Goal: Task Accomplishment & Management: Manage account settings

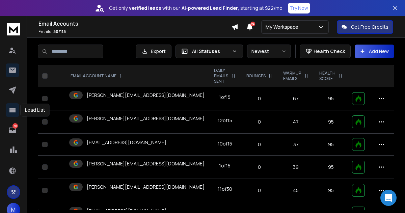
click at [13, 108] on icon at bounding box center [12, 110] width 6 height 5
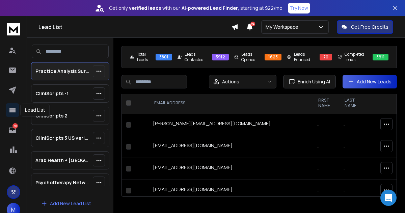
click at [71, 96] on div "CliniScripts -1" at bounding box center [70, 93] width 78 height 18
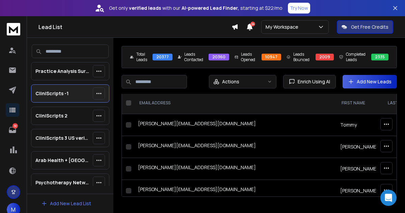
click at [51, 119] on p "CliniScripts 2" at bounding box center [51, 115] width 32 height 7
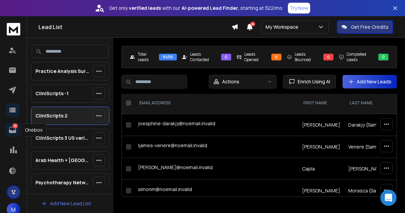
click at [13, 130] on icon at bounding box center [12, 130] width 8 height 8
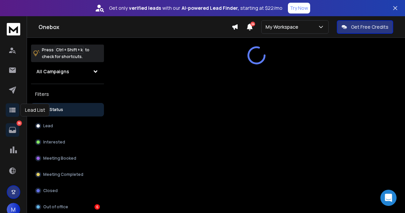
click at [15, 115] on link at bounding box center [13, 110] width 14 height 14
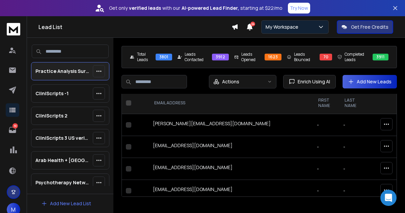
click at [324, 28] on icon "button" at bounding box center [321, 27] width 7 height 7
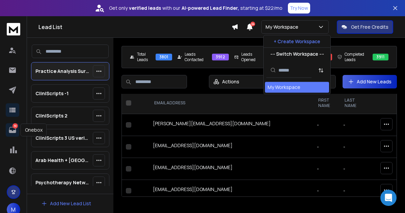
click at [12, 135] on link "30" at bounding box center [13, 130] width 14 height 14
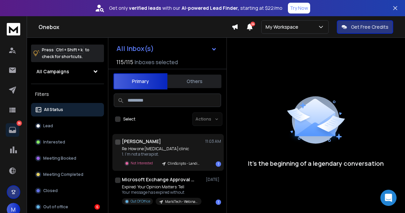
click at [120, 145] on div "[PERSON_NAME] 11:03 AM Re: How one [MEDICAL_DATA] clinic 1. I'm not a therapist…" at bounding box center [167, 152] width 111 height 37
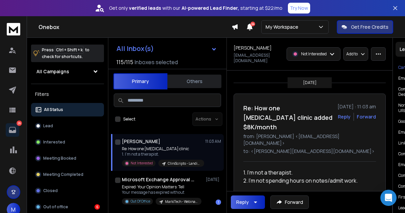
click at [120, 143] on button "button" at bounding box center [117, 141] width 5 height 5
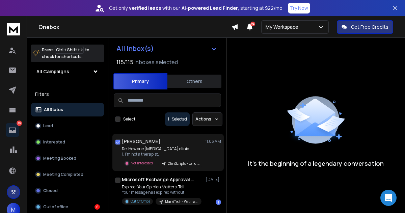
click at [161, 150] on p "Re: How one [MEDICAL_DATA] clinic" at bounding box center [162, 148] width 81 height 5
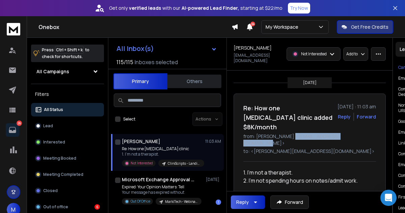
drag, startPoint x: 351, startPoint y: 122, endPoint x: 286, endPoint y: 121, distance: 64.8
click at [286, 133] on p "from: [PERSON_NAME] <[EMAIL_ADDRESS][DOMAIN_NAME]>" at bounding box center [309, 140] width 133 height 14
copy p "[EMAIL_ADDRESS][DOMAIN_NAME]>"
click at [15, 109] on icon at bounding box center [12, 110] width 8 height 8
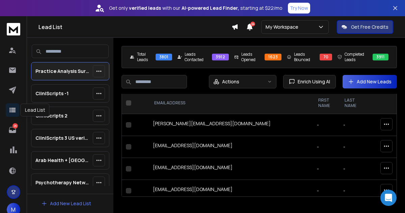
click at [55, 96] on p "CliniScripts -1" at bounding box center [51, 93] width 33 height 7
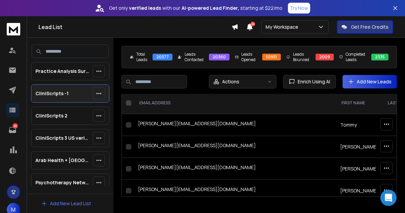
click at [55, 141] on p "CliniScripts 3 US verified (7k)" at bounding box center [62, 138] width 55 height 7
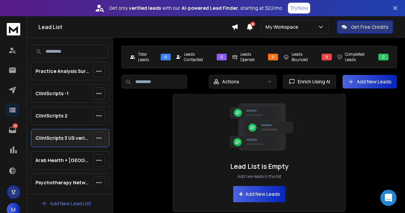
click at [58, 92] on p "CliniScripts -1" at bounding box center [51, 93] width 33 height 7
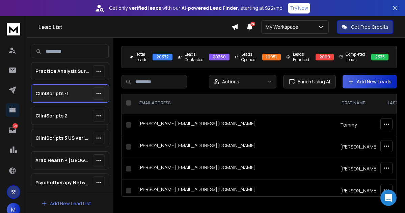
click at [142, 81] on input at bounding box center [154, 82] width 65 height 14
paste input "**********"
type input "**********"
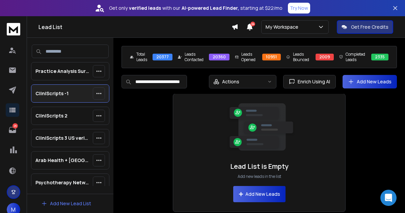
click at [57, 68] on p "Practice Analysis Survey 01" at bounding box center [62, 71] width 55 height 7
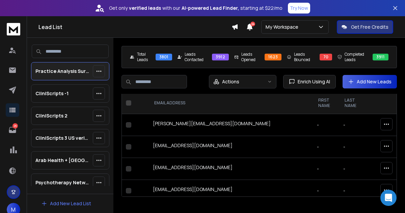
click at [157, 82] on input at bounding box center [154, 82] width 65 height 14
paste input "**********"
type input "**********"
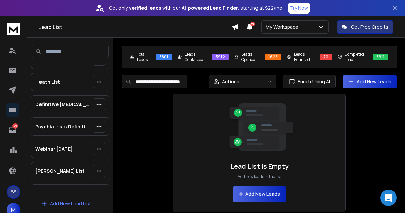
scroll to position [192, 0]
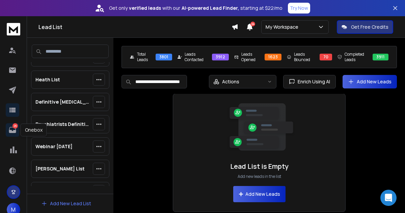
click at [12, 136] on link "29" at bounding box center [13, 130] width 14 height 14
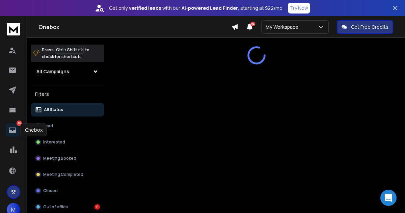
click at [12, 128] on icon at bounding box center [12, 130] width 8 height 8
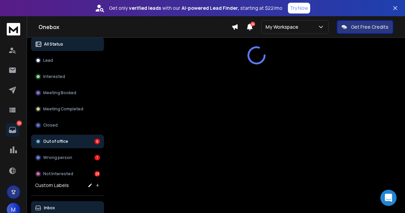
scroll to position [74, 0]
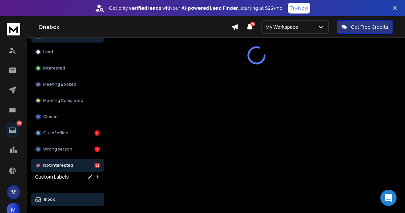
click at [57, 165] on p "Not Interested" at bounding box center [58, 165] width 30 height 5
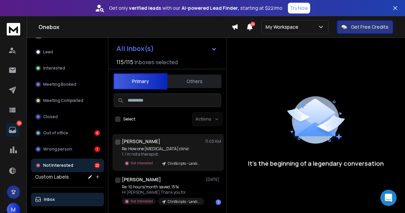
click at [133, 153] on p "1. I'm not a therapist." at bounding box center [162, 154] width 81 height 5
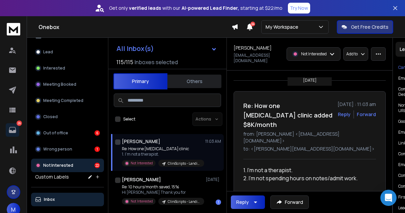
scroll to position [2, 0]
drag, startPoint x: 287, startPoint y: 121, endPoint x: 349, endPoint y: 118, distance: 62.8
click at [349, 131] on p "from: [PERSON_NAME] <[EMAIL_ADDRESS][DOMAIN_NAME]>" at bounding box center [309, 138] width 133 height 14
copy p "[EMAIL_ADDRESS][DOMAIN_NAME]"
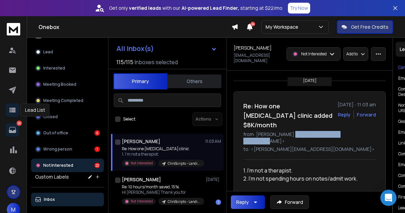
click at [13, 112] on icon at bounding box center [12, 110] width 6 height 5
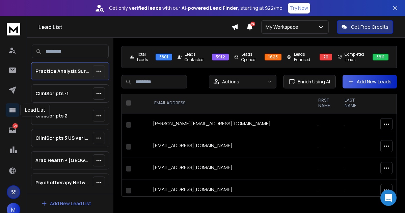
click at [65, 95] on p "CliniScripts -1" at bounding box center [51, 93] width 33 height 7
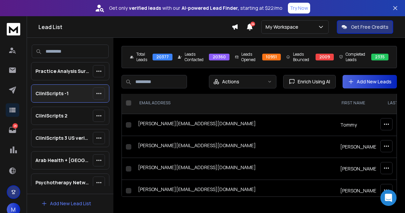
click at [157, 81] on input at bounding box center [154, 82] width 65 height 14
paste input "**********"
type input "**********"
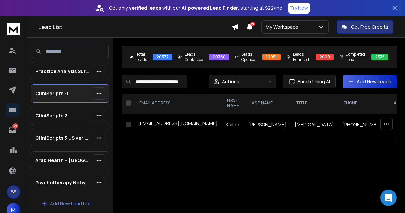
click at [130, 124] on button "button" at bounding box center [128, 124] width 5 height 5
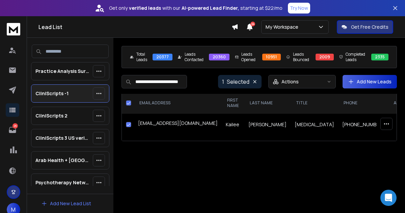
click at [389, 124] on icon "button" at bounding box center [386, 124] width 6 height 6
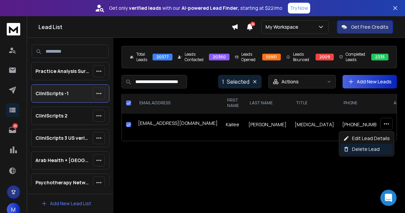
click at [358, 151] on p "Delete Lead" at bounding box center [366, 149] width 28 height 7
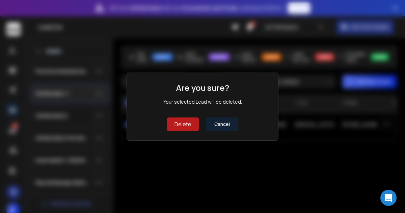
click at [178, 124] on button "Delete" at bounding box center [183, 124] width 32 height 14
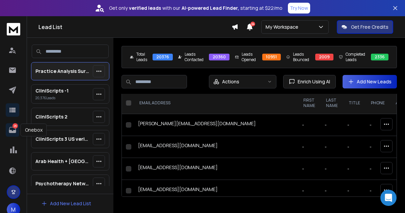
click at [10, 131] on icon at bounding box center [12, 130] width 7 height 6
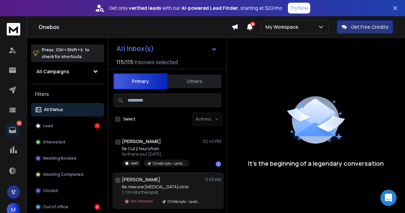
click at [117, 183] on div at bounding box center [117, 191] width 5 height 26
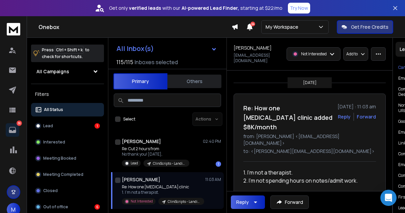
click at [118, 182] on button "button" at bounding box center [117, 180] width 5 height 5
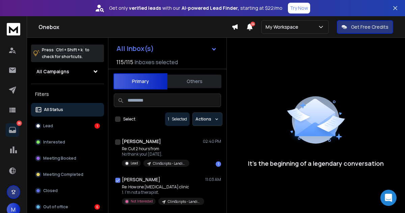
click at [217, 119] on icon "button" at bounding box center [216, 118] width 5 height 5
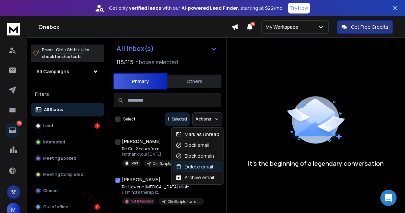
click at [190, 166] on div "Delete email" at bounding box center [194, 166] width 37 height 7
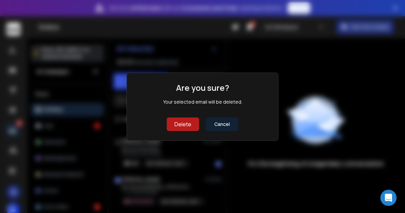
click at [182, 126] on button "Delete" at bounding box center [183, 124] width 32 height 14
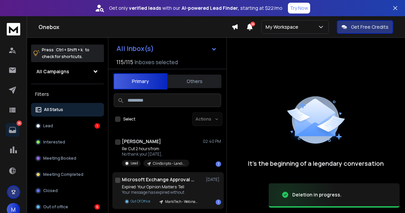
click at [117, 179] on button "button" at bounding box center [117, 180] width 5 height 5
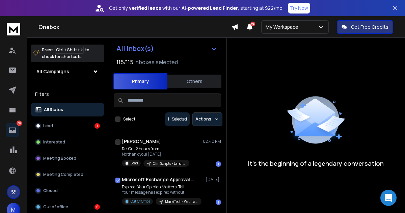
click at [204, 121] on p "Actions" at bounding box center [203, 118] width 16 height 5
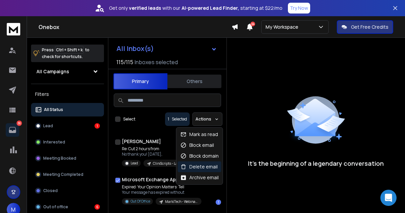
click at [187, 166] on div "Delete email" at bounding box center [199, 166] width 37 height 7
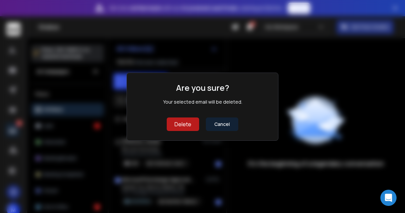
click at [173, 125] on button "Delete" at bounding box center [183, 124] width 32 height 14
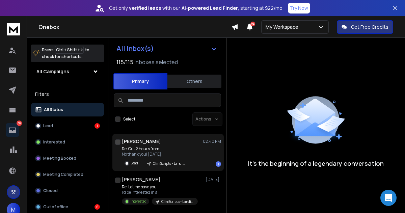
click at [133, 147] on p "Re: Cut 2 hours from" at bounding box center [156, 148] width 68 height 5
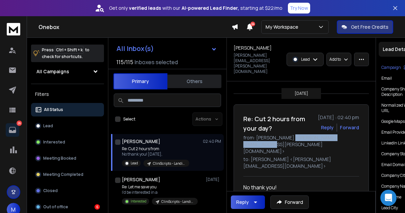
drag, startPoint x: 281, startPoint y: 120, endPoint x: 340, endPoint y: 120, distance: 58.4
click at [340, 134] on p "from: [PERSON_NAME] <[PERSON_NAME][EMAIL_ADDRESS][PERSON_NAME][DOMAIN_NAME]>" at bounding box center [301, 144] width 116 height 20
copy p "[EMAIL_ADDRESS][PERSON_NAME][DOMAIN_NAME]"
click at [10, 112] on icon at bounding box center [12, 110] width 8 height 8
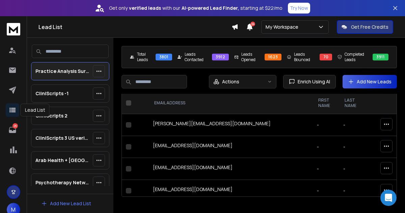
click at [166, 83] on input at bounding box center [154, 82] width 65 height 14
paste input "**********"
type input "**********"
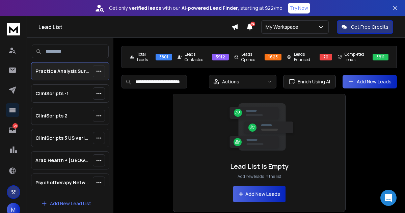
click at [136, 81] on input "**********" at bounding box center [154, 82] width 65 height 14
type input "**********"
click at [72, 91] on div "CliniScripts -1" at bounding box center [70, 93] width 78 height 18
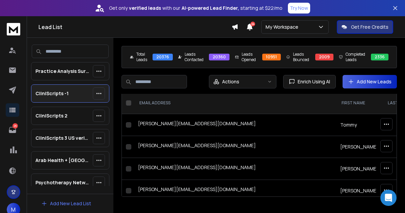
click at [166, 81] on input at bounding box center [154, 82] width 65 height 14
paste input "**********"
type input "**********"
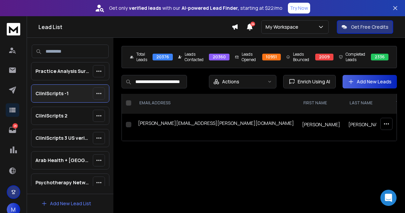
click at [128, 126] on button "button" at bounding box center [128, 124] width 5 height 5
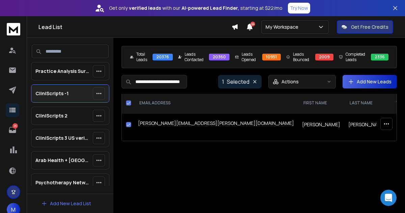
click at [387, 125] on icon "button" at bounding box center [386, 124] width 6 height 6
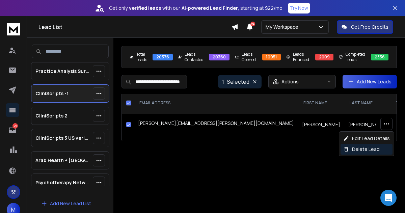
click at [354, 146] on p "Delete Lead" at bounding box center [366, 149] width 28 height 7
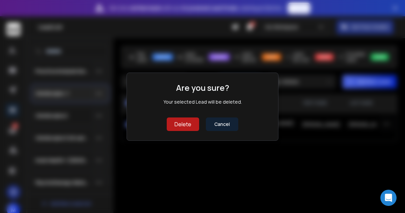
click at [180, 127] on button "Delete" at bounding box center [183, 124] width 32 height 14
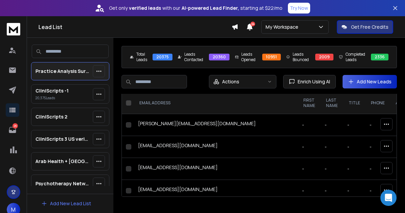
click at [66, 100] on p "20,375 Lead s" at bounding box center [51, 98] width 33 height 5
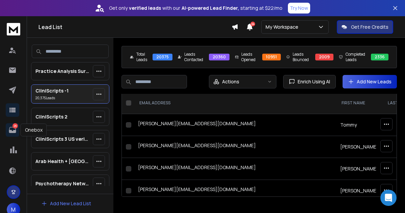
click at [11, 131] on icon at bounding box center [12, 130] width 7 height 6
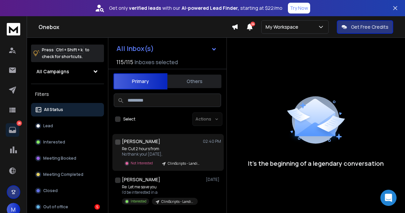
click at [120, 144] on button "button" at bounding box center [117, 141] width 5 height 5
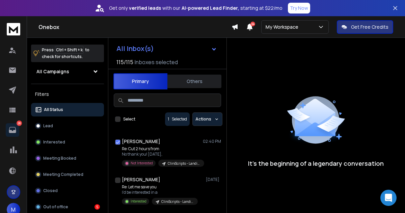
click at [211, 122] on button "Actions" at bounding box center [207, 119] width 30 height 14
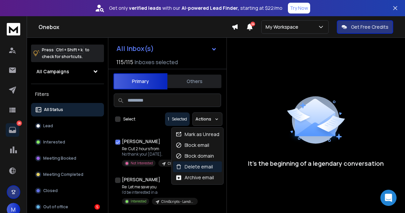
click at [180, 166] on icon at bounding box center [179, 166] width 5 height 5
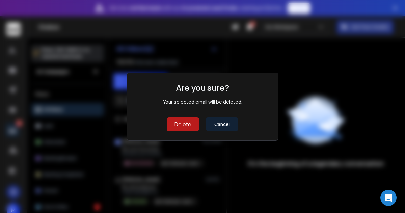
click at [183, 122] on button "Delete" at bounding box center [183, 124] width 32 height 14
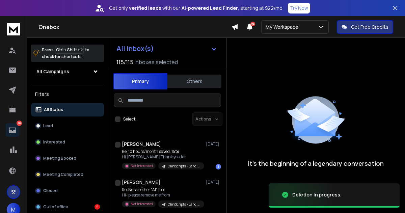
scroll to position [39, 0]
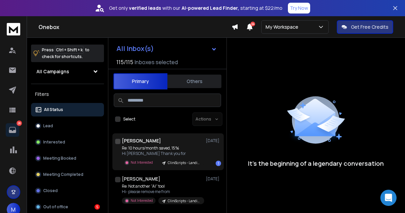
click at [117, 139] on button "button" at bounding box center [117, 141] width 5 height 5
click at [154, 155] on p "Hi [PERSON_NAME] Thank you for" at bounding box center [162, 153] width 81 height 5
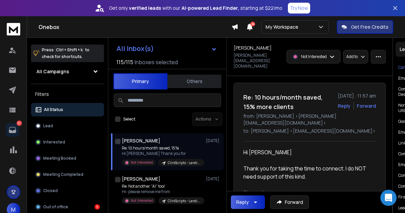
scroll to position [17, 0]
drag, startPoint x: 289, startPoint y: 105, endPoint x: 363, endPoint y: 105, distance: 73.9
click at [363, 112] on p "from: [PERSON_NAME] <[PERSON_NAME][EMAIL_ADDRESS][DOMAIN_NAME]>" at bounding box center [309, 119] width 133 height 14
copy p "[PERSON_NAME][EMAIL_ADDRESS][DOMAIN_NAME]"
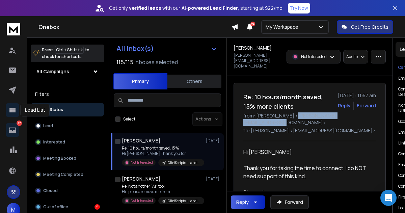
click at [14, 111] on icon at bounding box center [12, 110] width 8 height 8
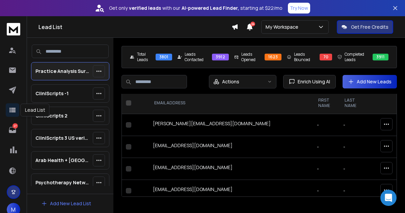
click at [63, 91] on p "CliniScripts -1" at bounding box center [51, 93] width 33 height 7
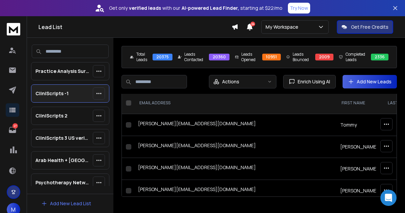
click at [168, 82] on input at bounding box center [154, 82] width 65 height 14
paste input "**********"
type input "**********"
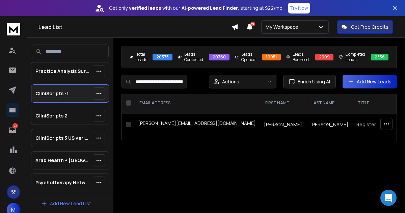
click at [128, 127] on button "button" at bounding box center [128, 124] width 5 height 5
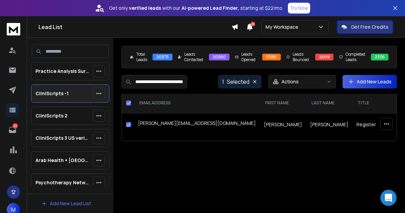
click at [387, 126] on icon "button" at bounding box center [386, 124] width 6 height 6
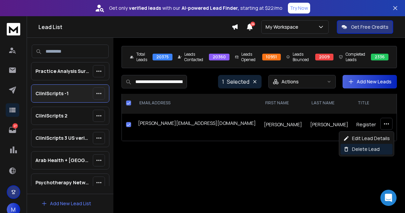
click at [369, 150] on p "Delete Lead" at bounding box center [366, 149] width 28 height 7
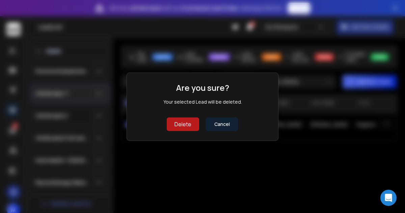
click at [180, 123] on button "Delete" at bounding box center [183, 124] width 32 height 14
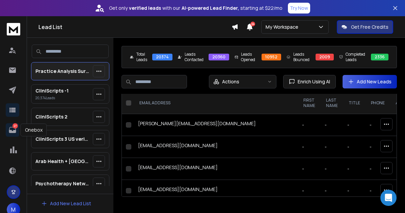
click at [11, 132] on icon at bounding box center [12, 130] width 7 height 6
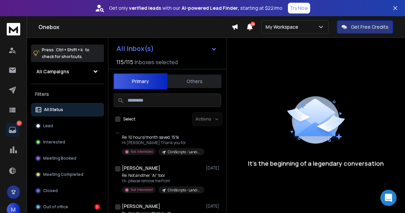
scroll to position [50, 0]
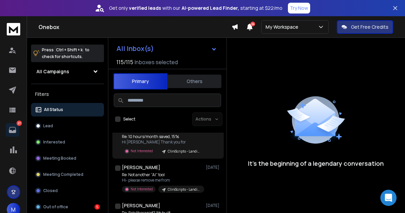
click at [162, 141] on p "Hi [PERSON_NAME] Thank you for" at bounding box center [162, 141] width 81 height 5
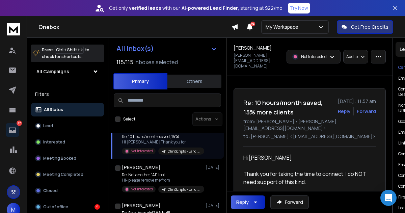
scroll to position [8, 0]
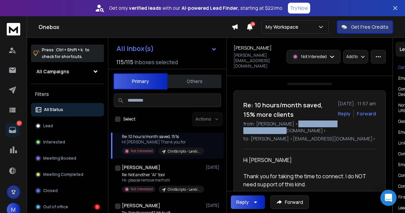
drag, startPoint x: 290, startPoint y: 113, endPoint x: 363, endPoint y: 113, distance: 72.6
click at [363, 120] on p "from: [PERSON_NAME] <[PERSON_NAME][EMAIL_ADDRESS][DOMAIN_NAME]>" at bounding box center [309, 127] width 133 height 14
copy p "[PERSON_NAME][EMAIL_ADDRESS][DOMAIN_NAME]"
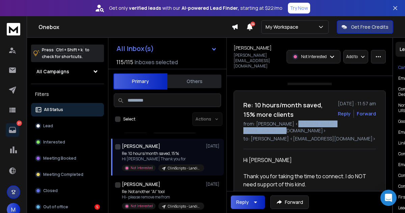
scroll to position [33, 0]
click at [117, 149] on button "button" at bounding box center [117, 146] width 5 height 5
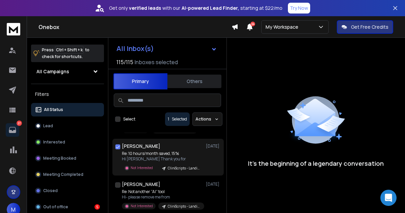
scroll to position [0, 0]
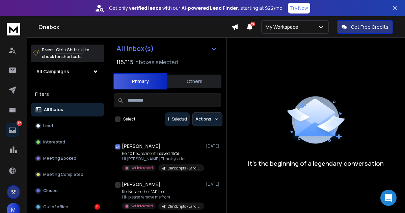
click at [213, 120] on button "Actions" at bounding box center [207, 119] width 30 height 14
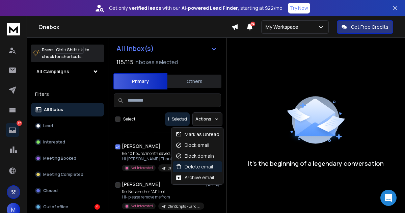
click at [184, 167] on div "Delete email" at bounding box center [194, 166] width 37 height 7
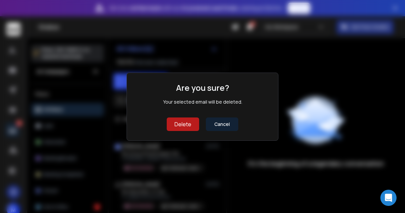
click at [179, 123] on button "Delete" at bounding box center [183, 124] width 32 height 14
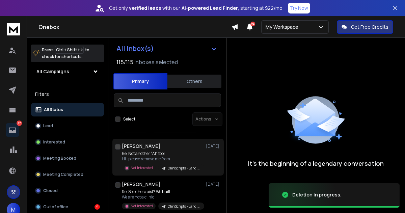
click at [117, 147] on button "button" at bounding box center [117, 146] width 5 height 5
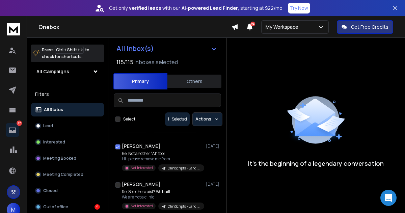
click at [213, 123] on button "Actions" at bounding box center [207, 119] width 30 height 14
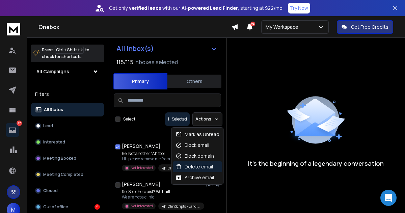
click at [196, 167] on div "Delete email" at bounding box center [194, 166] width 37 height 7
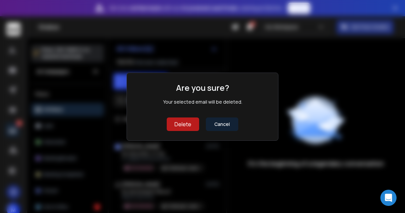
click at [182, 124] on button "Delete" at bounding box center [183, 124] width 32 height 14
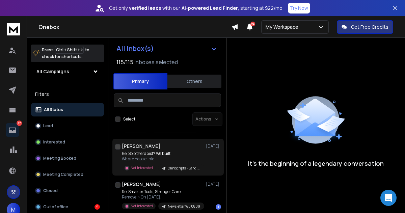
click at [151, 155] on p "Re: Solo therapist? We built" at bounding box center [162, 153] width 81 height 5
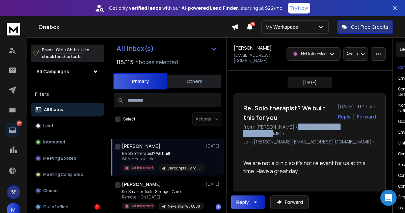
drag, startPoint x: 291, startPoint y: 128, endPoint x: 358, endPoint y: 129, distance: 66.8
click at [358, 129] on p "from: [PERSON_NAME] <[EMAIL_ADDRESS][DOMAIN_NAME]>" at bounding box center [309, 131] width 133 height 14
copy p "[EMAIL_ADDRESS][DOMAIN_NAME]"
click at [11, 108] on icon at bounding box center [12, 110] width 6 height 5
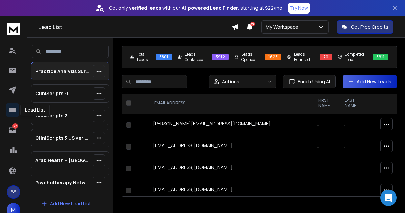
click at [50, 92] on p "CliniScripts -1" at bounding box center [51, 93] width 33 height 7
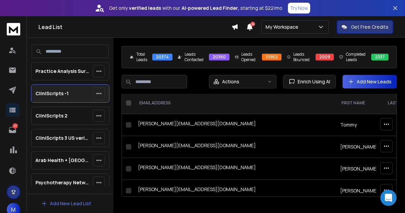
click at [162, 85] on input at bounding box center [154, 82] width 65 height 14
paste input "**********"
type input "**********"
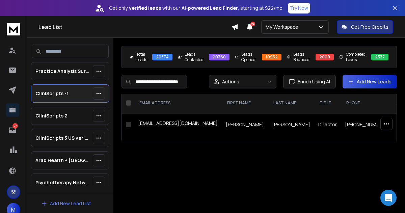
click at [130, 124] on button "button" at bounding box center [128, 124] width 5 height 5
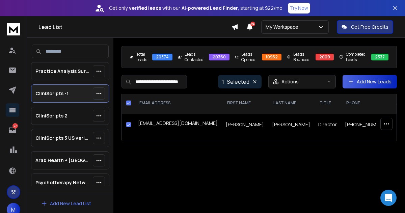
click at [387, 122] on icon "button" at bounding box center [386, 124] width 6 height 6
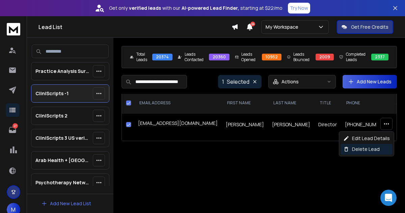
click at [364, 150] on p "Delete Lead" at bounding box center [366, 149] width 28 height 7
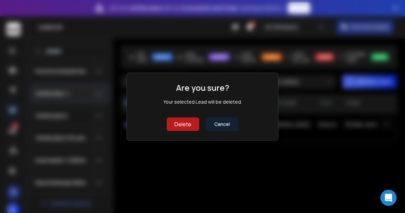
click at [188, 119] on button "Delete" at bounding box center [183, 124] width 32 height 14
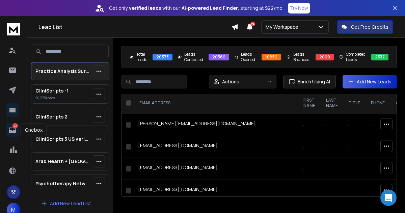
click at [9, 130] on icon at bounding box center [12, 130] width 7 height 6
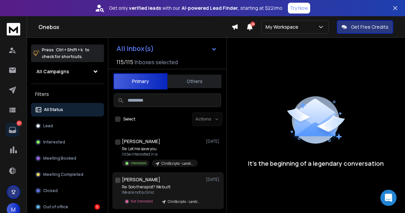
click at [161, 189] on p "Re: Solo therapist? We built" at bounding box center [162, 186] width 81 height 5
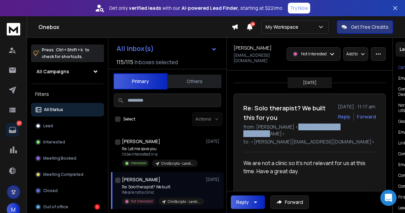
drag, startPoint x: 290, startPoint y: 128, endPoint x: 355, endPoint y: 129, distance: 65.8
click at [355, 129] on p "from: [PERSON_NAME] <[EMAIL_ADDRESS][DOMAIN_NAME]>" at bounding box center [309, 131] width 133 height 14
click at [118, 179] on button "button" at bounding box center [117, 180] width 5 height 5
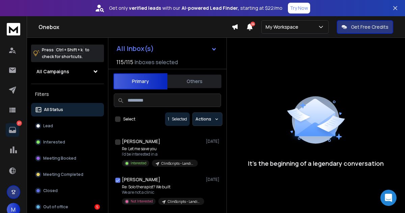
click at [216, 117] on icon "button" at bounding box center [216, 118] width 5 height 5
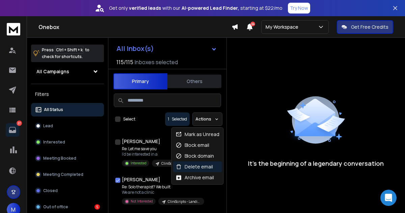
click at [193, 166] on div "Delete email" at bounding box center [194, 166] width 37 height 7
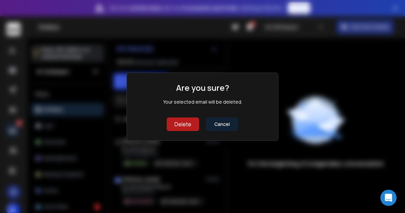
click at [181, 127] on button "Delete" at bounding box center [183, 124] width 32 height 14
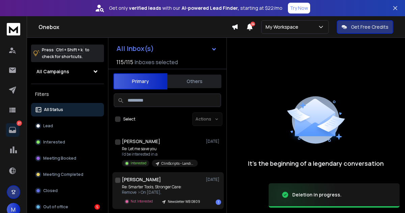
click at [133, 190] on p "Remove > On [DATE]," at bounding box center [162, 192] width 81 height 5
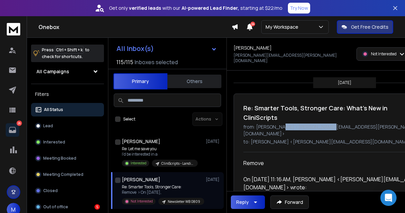
drag, startPoint x: 277, startPoint y: 122, endPoint x: 318, endPoint y: 121, distance: 40.9
click at [318, 124] on p "from: [PERSON_NAME] <[PERSON_NAME][EMAIL_ADDRESS][PERSON_NAME][DOMAIN_NAME]>" at bounding box center [344, 131] width 203 height 14
copy p "[PERSON_NAME][EMAIL_ADDRESS][PERSON_NAME][DOMAIN_NAME]"
click at [13, 110] on icon at bounding box center [12, 110] width 6 height 5
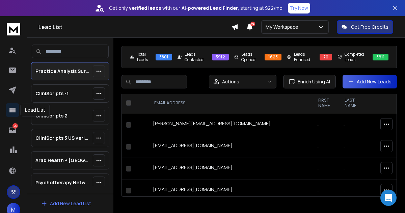
click at [70, 54] on input at bounding box center [70, 52] width 77 height 14
paste input "**********"
type input "**********"
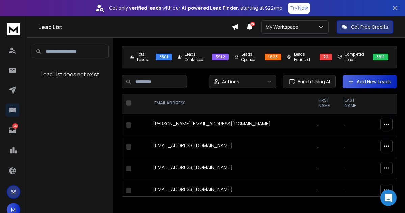
click at [88, 51] on input "**********" at bounding box center [70, 52] width 77 height 14
type input "*"
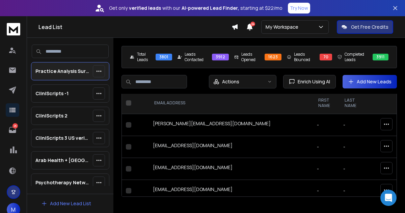
click at [65, 87] on div "CliniScripts -1" at bounding box center [70, 93] width 78 height 18
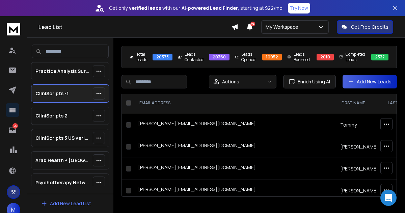
click at [161, 80] on input at bounding box center [154, 82] width 65 height 14
paste input "**********"
type input "**********"
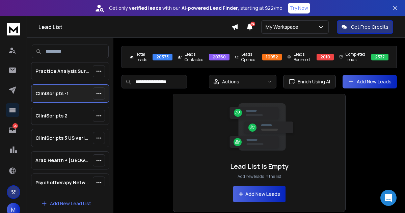
click at [71, 73] on p "Practice Analysis Survey 01" at bounding box center [62, 71] width 55 height 7
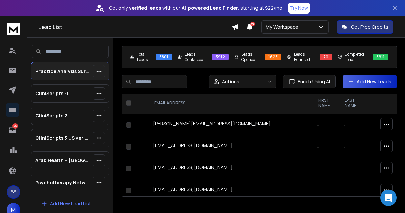
click at [172, 80] on input at bounding box center [154, 82] width 65 height 14
paste input "**********"
type input "**********"
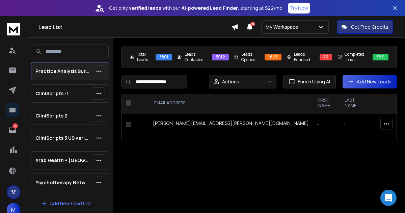
click at [128, 127] on button "button" at bounding box center [128, 124] width 5 height 5
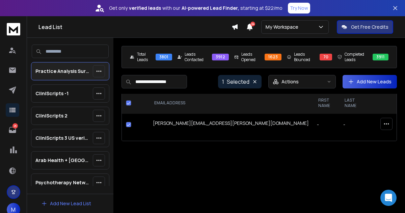
click at [383, 125] on icon "button" at bounding box center [386, 124] width 6 height 6
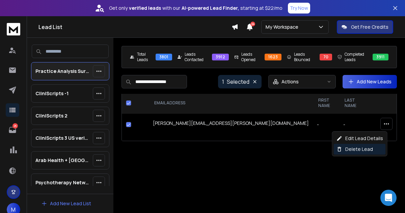
click at [351, 149] on p "Delete Lead" at bounding box center [359, 149] width 28 height 7
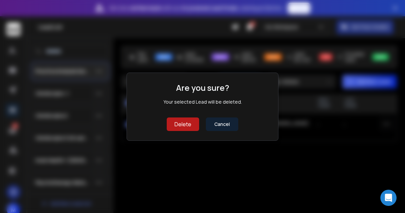
click at [179, 121] on button "Delete" at bounding box center [183, 124] width 32 height 14
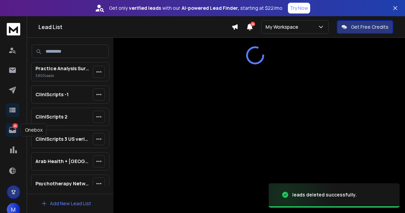
click at [10, 129] on icon at bounding box center [12, 130] width 8 height 8
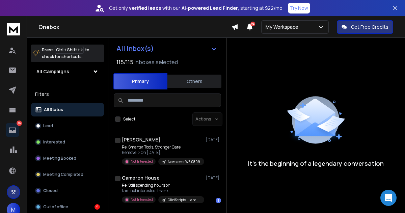
scroll to position [35, 0]
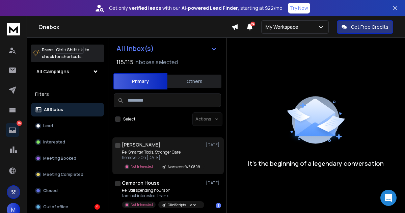
click at [120, 147] on div at bounding box center [117, 156] width 5 height 26
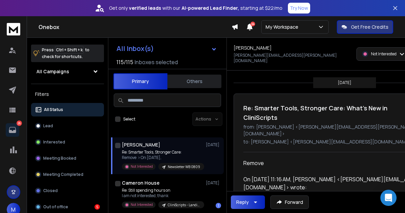
click at [118, 148] on div at bounding box center [117, 156] width 5 height 26
click at [118, 145] on button "button" at bounding box center [117, 145] width 5 height 5
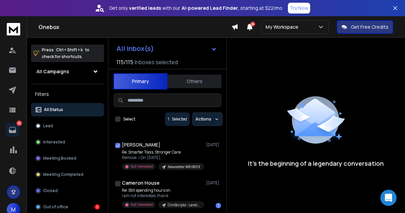
click at [202, 117] on p "Actions" at bounding box center [203, 118] width 16 height 5
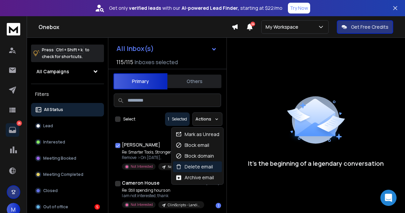
click at [188, 168] on div "Delete email" at bounding box center [194, 166] width 37 height 7
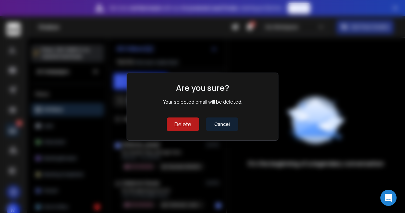
click at [186, 124] on button "Delete" at bounding box center [183, 124] width 32 height 14
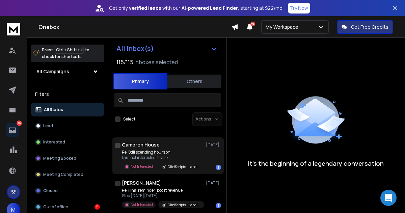
click at [149, 150] on p "Re: Still spending hours on" at bounding box center [162, 152] width 81 height 5
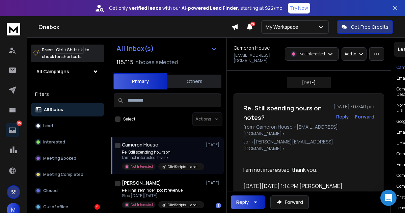
drag, startPoint x: 295, startPoint y: 123, endPoint x: 386, endPoint y: 120, distance: 91.2
click at [374, 124] on p "from: [PERSON_NAME] <[EMAIL_ADDRESS][DOMAIN_NAME]>" at bounding box center [308, 131] width 131 height 14
copy p "[EMAIL_ADDRESS][DOMAIN_NAME]"
click at [14, 112] on icon at bounding box center [12, 110] width 6 height 5
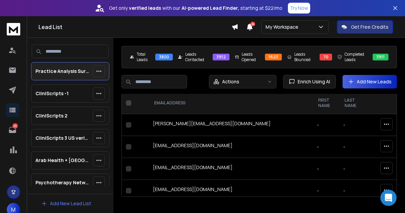
click at [158, 83] on input at bounding box center [154, 82] width 65 height 14
paste input "**********"
type input "**********"
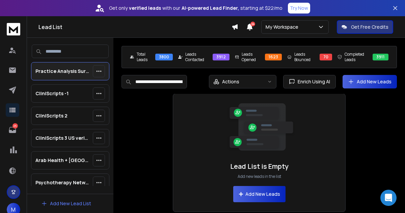
click at [64, 96] on p "CliniScripts -1" at bounding box center [51, 93] width 33 height 7
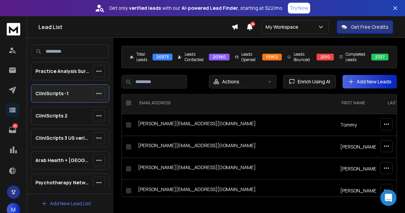
click at [171, 83] on input at bounding box center [154, 82] width 65 height 14
paste input "**********"
type input "**********"
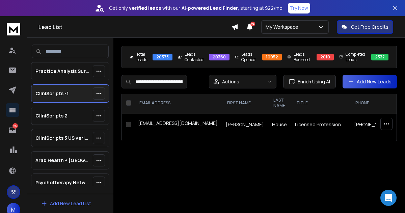
click at [130, 126] on button "button" at bounding box center [128, 124] width 5 height 5
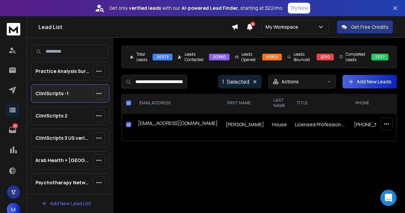
click at [387, 124] on icon "button" at bounding box center [386, 123] width 5 height 1
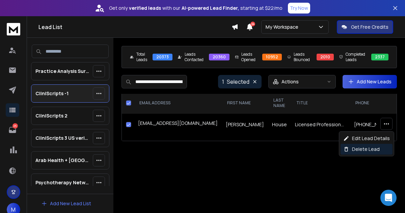
click at [355, 147] on p "Delete Lead" at bounding box center [366, 149] width 28 height 7
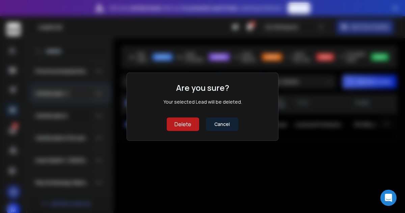
click at [182, 120] on button "Delete" at bounding box center [183, 124] width 32 height 14
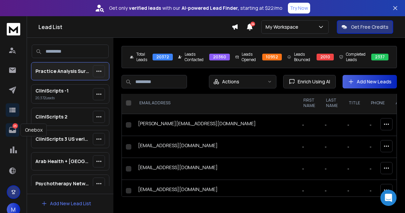
click at [8, 131] on icon at bounding box center [12, 130] width 8 height 8
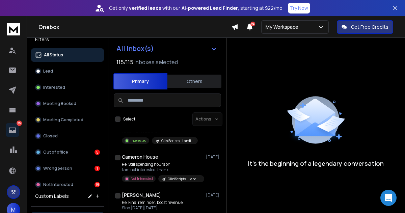
scroll to position [25, 0]
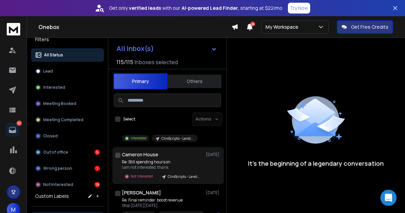
click at [118, 155] on button "button" at bounding box center [117, 155] width 5 height 5
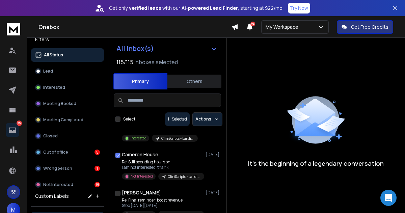
click at [209, 122] on p "Actions" at bounding box center [203, 118] width 16 height 5
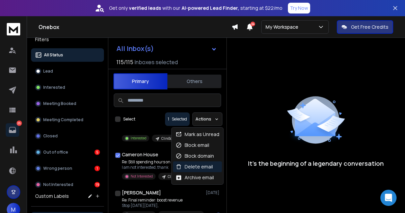
click at [190, 168] on div "Delete email" at bounding box center [194, 166] width 37 height 7
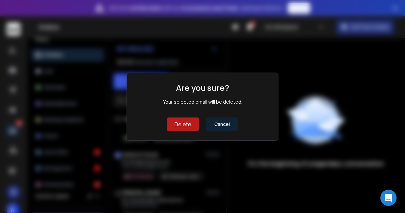
click at [179, 125] on button "Delete" at bounding box center [183, 124] width 32 height 14
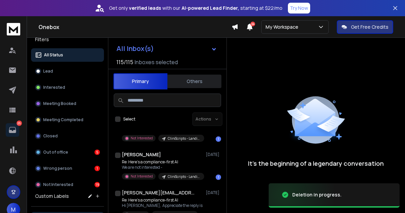
scroll to position [65, 0]
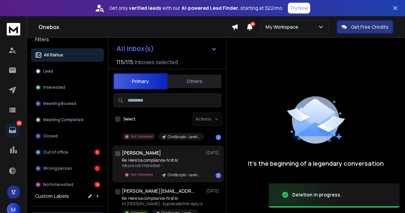
click at [134, 151] on h1 "[PERSON_NAME]" at bounding box center [141, 153] width 39 height 7
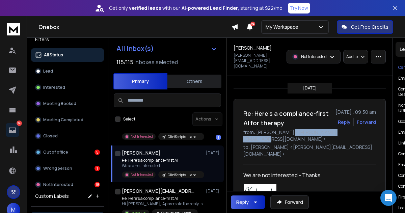
drag, startPoint x: 286, startPoint y: 132, endPoint x: 343, endPoint y: 132, distance: 57.0
click at [343, 132] on p "from: [PERSON_NAME] <[PERSON_NAME][EMAIL_ADDRESS][DOMAIN_NAME]>" at bounding box center [309, 136] width 133 height 14
copy p "[PERSON_NAME][EMAIL_ADDRESS][DOMAIN_NAME]"
click at [14, 107] on icon at bounding box center [12, 110] width 8 height 8
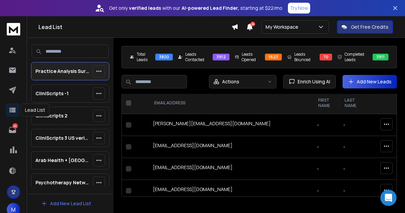
click at [56, 96] on p "CliniScripts -1" at bounding box center [51, 93] width 33 height 7
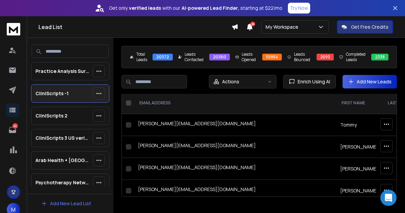
click at [158, 84] on input at bounding box center [154, 82] width 65 height 14
paste input "**********"
type input "**********"
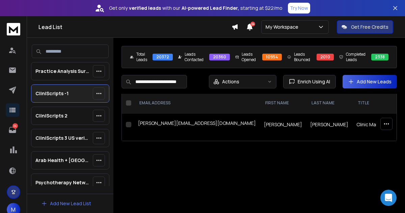
click at [128, 126] on button "button" at bounding box center [128, 124] width 5 height 5
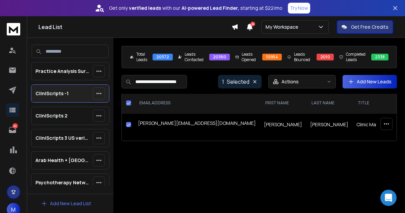
click at [388, 126] on icon "button" at bounding box center [386, 124] width 6 height 6
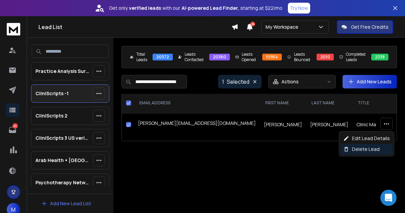
click at [371, 149] on p "Delete Lead" at bounding box center [366, 149] width 28 height 7
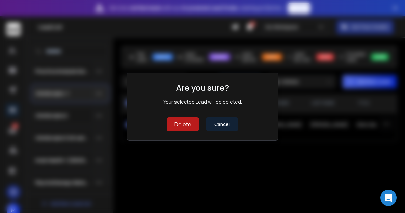
click at [184, 126] on button "Delete" at bounding box center [183, 124] width 32 height 14
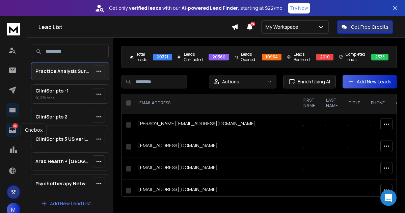
click at [8, 129] on icon at bounding box center [12, 130] width 8 height 8
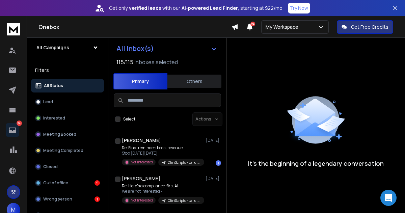
scroll to position [39, 0]
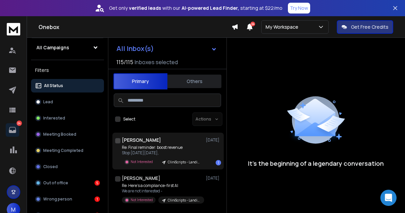
click at [137, 141] on h1 "[PERSON_NAME]" at bounding box center [141, 140] width 39 height 7
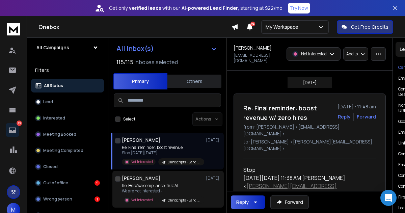
click at [119, 180] on button "button" at bounding box center [117, 178] width 5 height 5
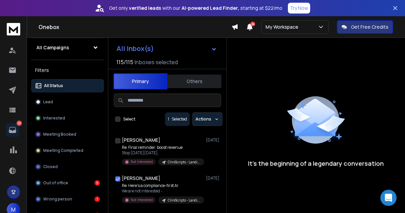
click at [218, 121] on icon "button" at bounding box center [216, 118] width 5 height 5
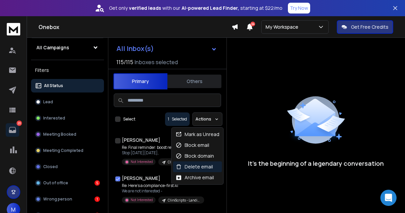
click at [195, 165] on div "Delete email" at bounding box center [194, 166] width 37 height 7
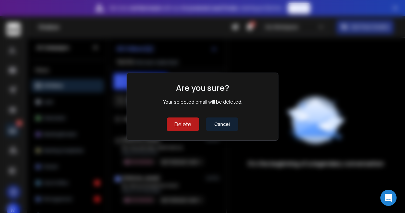
click at [186, 127] on button "Delete" at bounding box center [183, 124] width 32 height 14
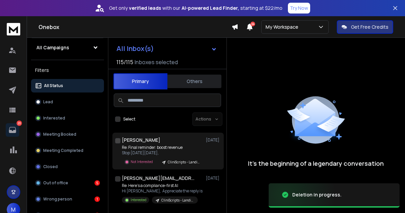
click at [140, 147] on p "Re: Final reminder: boost revenue" at bounding box center [162, 147] width 81 height 5
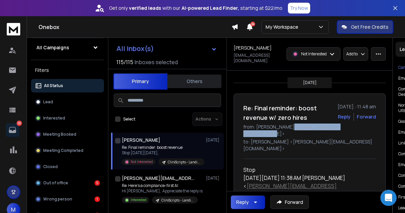
drag, startPoint x: 282, startPoint y: 123, endPoint x: 350, endPoint y: 123, distance: 67.2
click at [350, 124] on p "from: [PERSON_NAME] <[EMAIL_ADDRESS][DOMAIN_NAME]>" at bounding box center [309, 131] width 133 height 14
copy p "[EMAIL_ADDRESS][DOMAIN_NAME]"
click at [10, 129] on icon at bounding box center [12, 130] width 8 height 8
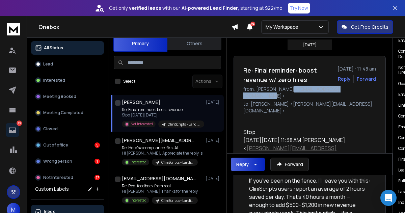
click at [137, 65] on input at bounding box center [167, 63] width 107 height 14
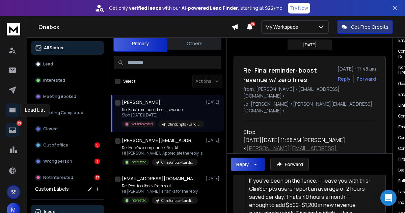
click at [12, 110] on icon at bounding box center [12, 110] width 6 height 5
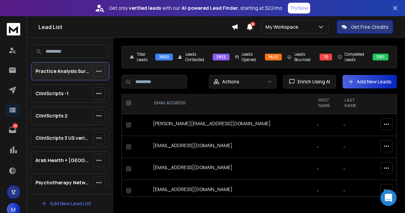
click at [71, 90] on div "CliniScripts -1" at bounding box center [70, 93] width 78 height 18
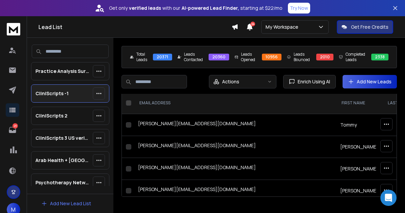
click at [161, 81] on input at bounding box center [154, 82] width 65 height 14
paste input "**********"
type input "**********"
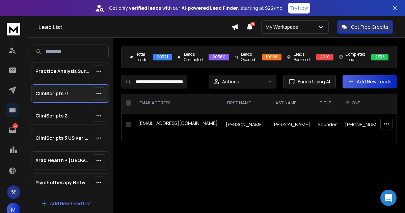
click at [131, 122] on button "button" at bounding box center [128, 124] width 5 height 5
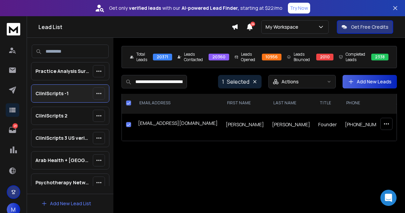
click at [386, 122] on icon "button" at bounding box center [386, 124] width 6 height 6
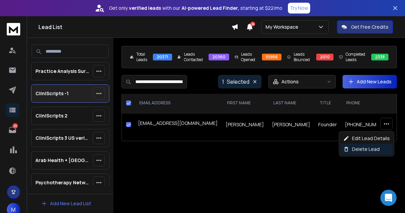
click at [363, 150] on p "Delete Lead" at bounding box center [366, 149] width 28 height 7
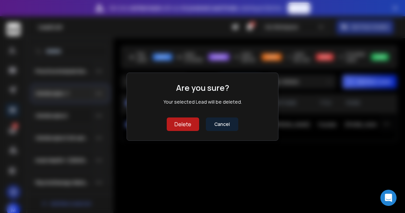
click at [181, 125] on button "Delete" at bounding box center [183, 124] width 32 height 14
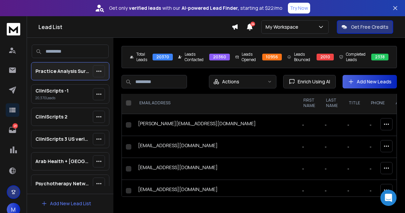
click at [58, 91] on p "CliniScripts -1" at bounding box center [51, 90] width 33 height 7
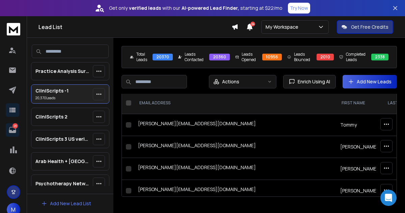
click at [7, 131] on link "23" at bounding box center [13, 130] width 14 height 14
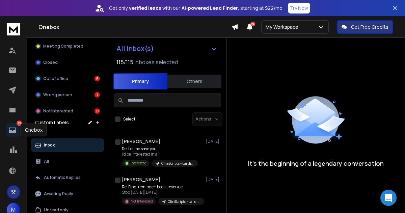
scroll to position [129, 0]
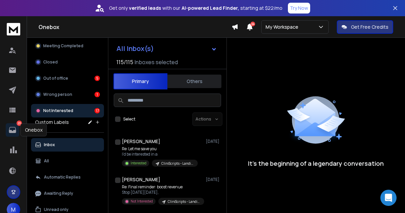
click at [64, 114] on button "Not Interested 17" at bounding box center [67, 111] width 73 height 14
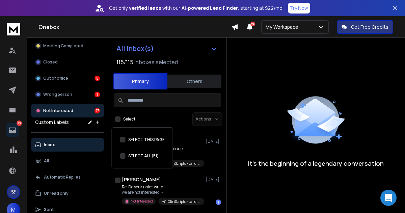
click at [118, 117] on button "SELECT THIS PAGE" at bounding box center [117, 118] width 5 height 5
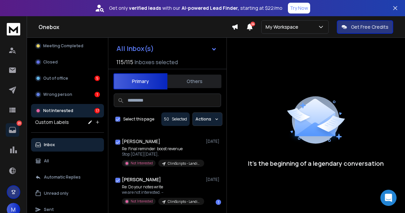
click at [216, 120] on icon "button" at bounding box center [216, 119] width 3 height 2
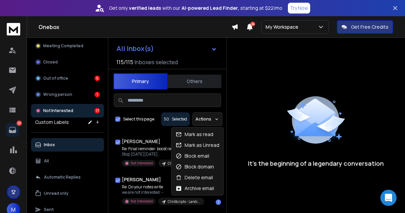
click at [254, 105] on div "It’s the beginning of a legendary conversation" at bounding box center [316, 128] width 178 height 181
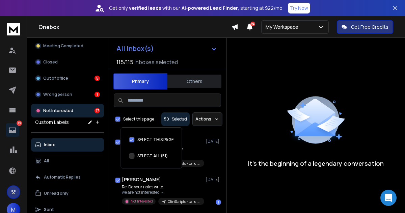
click at [116, 121] on button "SELECT THIS PAGE" at bounding box center [117, 118] width 5 height 5
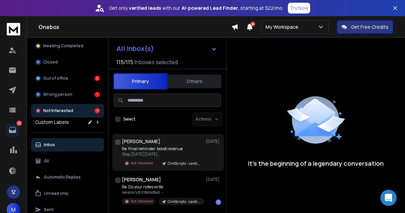
click at [116, 147] on div at bounding box center [117, 152] width 5 height 26
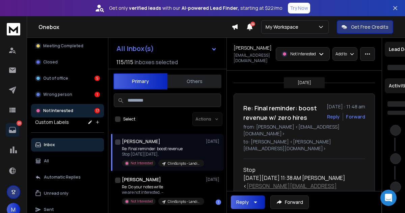
click at [117, 142] on button "button" at bounding box center [117, 141] width 5 height 5
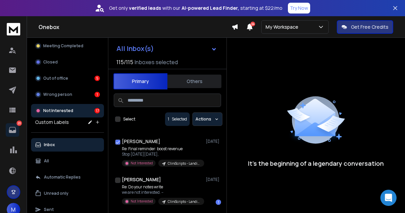
click at [212, 124] on button "Actions" at bounding box center [207, 119] width 30 height 14
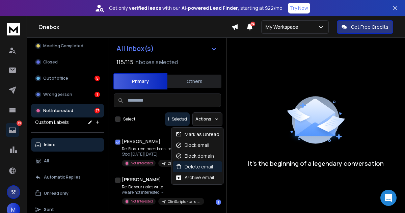
click at [190, 168] on div "Delete email" at bounding box center [194, 166] width 37 height 7
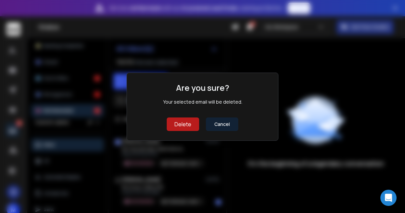
click at [179, 119] on button "Delete" at bounding box center [183, 124] width 32 height 14
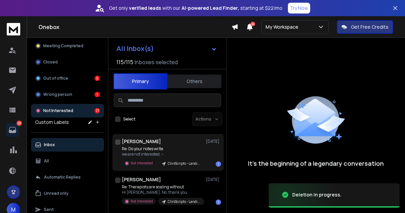
click at [119, 142] on button "button" at bounding box center [117, 141] width 5 height 5
click at [117, 141] on button "button" at bounding box center [117, 141] width 5 height 5
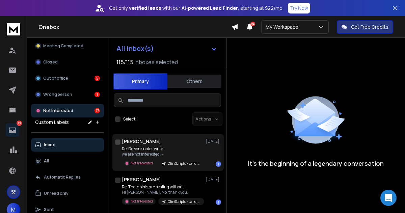
click at [131, 141] on h1 "[PERSON_NAME]" at bounding box center [141, 141] width 39 height 7
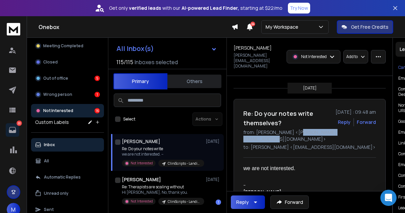
drag, startPoint x: 294, startPoint y: 122, endPoint x: 354, endPoint y: 125, distance: 59.8
click at [354, 125] on div "Re: Do your notes write themselves? [DATE] : 09:48 am Reply Forward from: [PERS…" at bounding box center [309, 130] width 133 height 42
click at [11, 109] on icon at bounding box center [12, 110] width 6 height 5
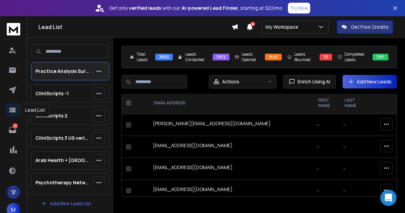
click at [170, 79] on input at bounding box center [154, 82] width 65 height 14
paste input "**********"
type input "**********"
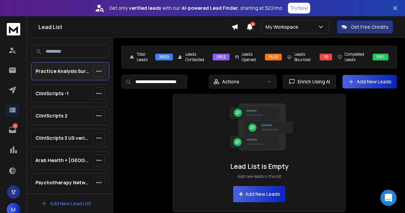
click at [60, 85] on div "CliniScripts -1" at bounding box center [70, 93] width 78 height 18
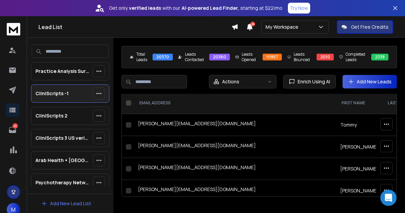
click at [162, 81] on input at bounding box center [154, 82] width 65 height 14
paste input "**********"
type input "**********"
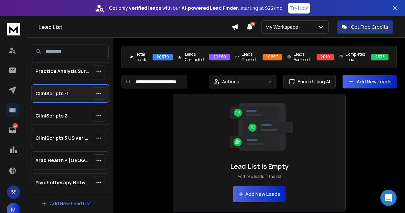
click at [61, 68] on div "Practice Analysis Survey 01" at bounding box center [70, 71] width 78 height 18
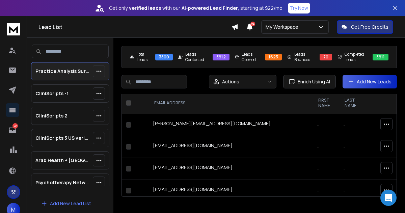
click at [171, 82] on input at bounding box center [154, 82] width 65 height 14
paste input "**********"
type input "**********"
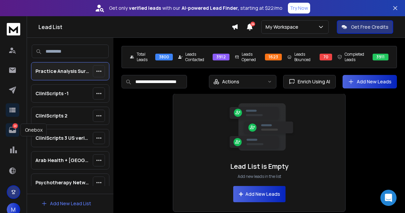
click at [14, 128] on p "22" at bounding box center [14, 125] width 5 height 5
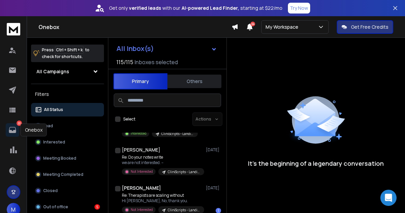
scroll to position [153, 0]
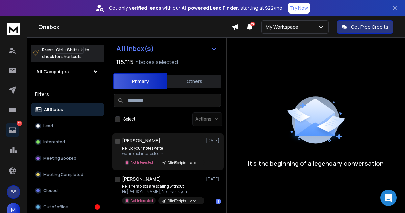
click at [119, 142] on button "button" at bounding box center [117, 141] width 5 height 5
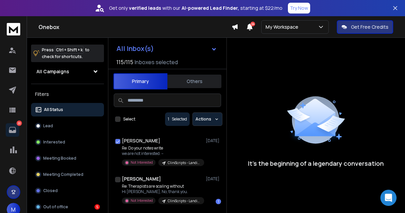
click at [215, 117] on icon "button" at bounding box center [216, 118] width 5 height 5
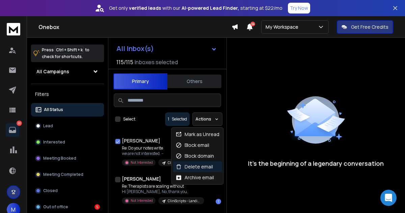
click at [195, 164] on div "Delete email" at bounding box center [194, 166] width 37 height 7
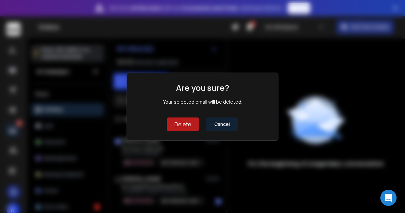
click at [191, 124] on button "Delete" at bounding box center [183, 124] width 32 height 14
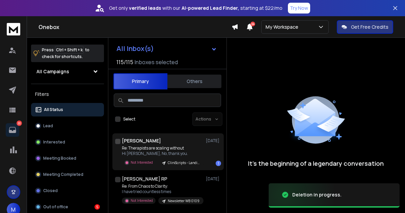
click at [136, 153] on p "Hi [PERSON_NAME], No, thank you." at bounding box center [162, 153] width 81 height 5
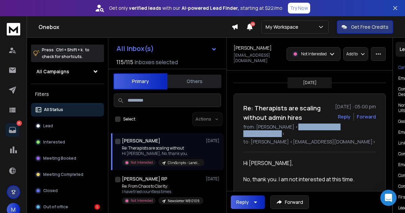
drag, startPoint x: 290, startPoint y: 131, endPoint x: 357, endPoint y: 131, distance: 67.8
click at [357, 131] on p "from: [PERSON_NAME] <[EMAIL_ADDRESS][DOMAIN_NAME]>" at bounding box center [309, 131] width 133 height 14
click at [10, 109] on icon at bounding box center [12, 110] width 6 height 5
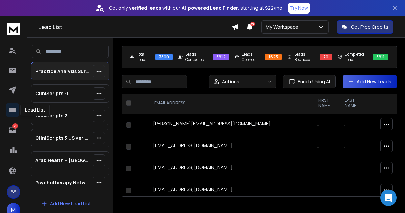
click at [69, 92] on div "CliniScripts -1" at bounding box center [70, 93] width 78 height 18
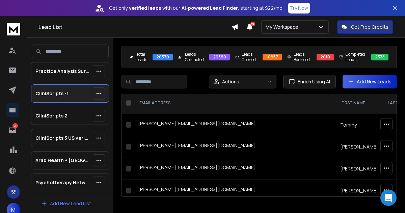
click at [154, 84] on input at bounding box center [154, 82] width 65 height 14
paste input "**********"
type input "**********"
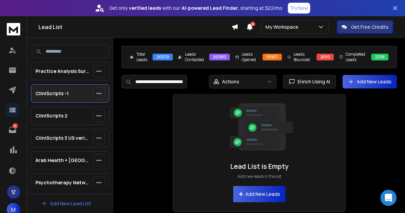
click at [59, 119] on div "CliniScripts 2" at bounding box center [70, 116] width 78 height 18
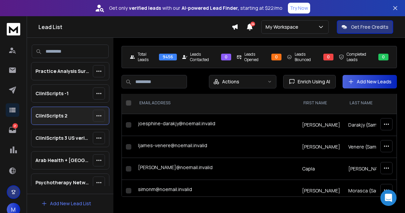
click at [159, 82] on input at bounding box center [154, 82] width 65 height 14
paste input "**********"
type input "**********"
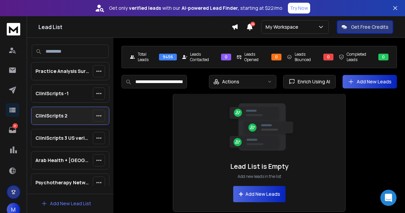
click at [74, 70] on p "Practice Analysis Survey 01" at bounding box center [62, 71] width 55 height 7
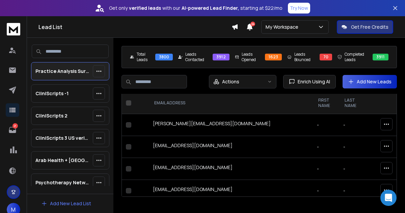
click at [157, 84] on input at bounding box center [154, 82] width 65 height 14
paste input "**********"
type input "**********"
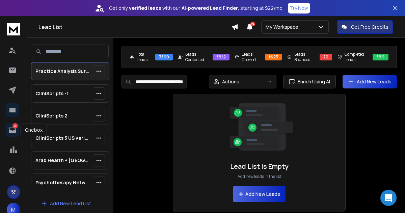
click at [13, 127] on p "21" at bounding box center [14, 125] width 5 height 5
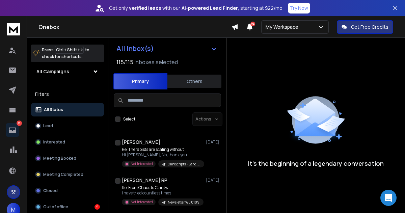
scroll to position [152, 0]
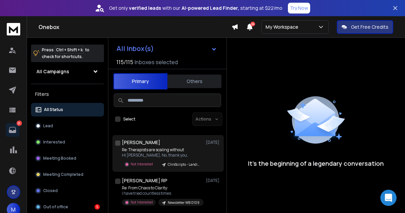
click at [153, 155] on p "Hi [PERSON_NAME], No, thank you." at bounding box center [162, 155] width 81 height 5
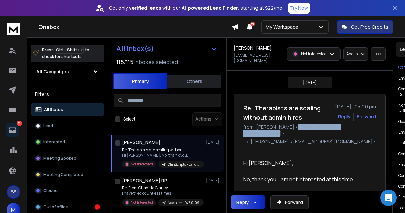
drag, startPoint x: 291, startPoint y: 131, endPoint x: 355, endPoint y: 130, distance: 64.5
click at [355, 130] on p "from: [PERSON_NAME] <[EMAIL_ADDRESS][DOMAIN_NAME]>" at bounding box center [309, 131] width 133 height 14
click at [12, 106] on icon at bounding box center [12, 110] width 8 height 8
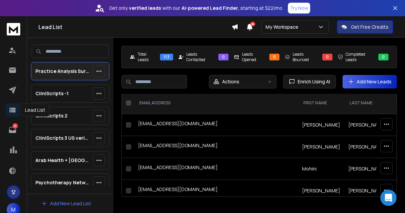
click at [66, 95] on p "CliniScripts -1" at bounding box center [51, 93] width 33 height 7
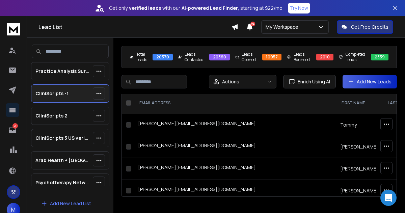
click at [153, 80] on input at bounding box center [154, 82] width 65 height 14
paste input "**********"
type input "**********"
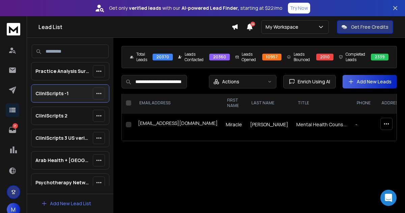
click at [129, 125] on button "button" at bounding box center [128, 124] width 5 height 5
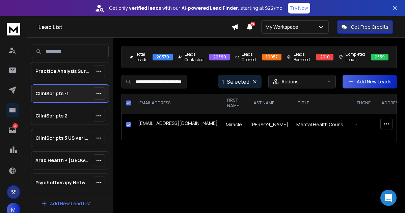
click at [385, 126] on icon "button" at bounding box center [386, 124] width 6 height 6
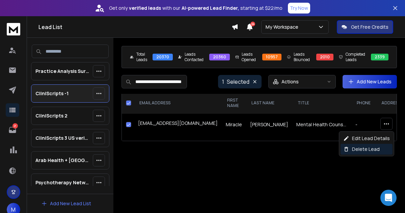
click at [359, 147] on p "Delete Lead" at bounding box center [366, 149] width 28 height 7
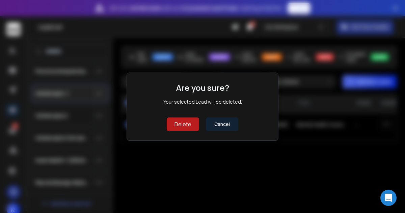
click at [176, 124] on button "Delete" at bounding box center [183, 124] width 32 height 14
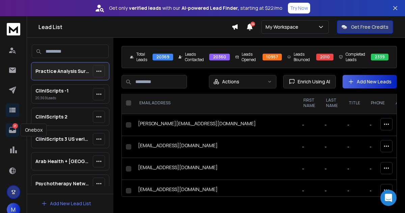
click at [13, 130] on icon at bounding box center [12, 130] width 8 height 8
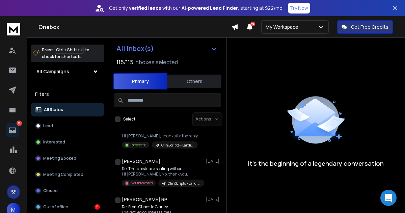
scroll to position [134, 0]
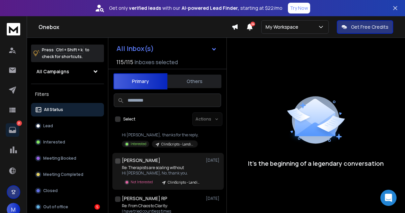
click at [118, 160] on button "button" at bounding box center [117, 160] width 5 height 5
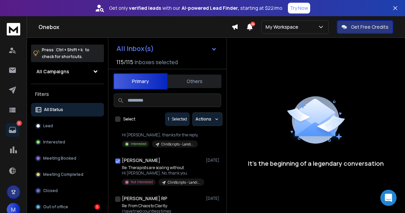
click at [215, 119] on icon "button" at bounding box center [216, 119] width 3 height 2
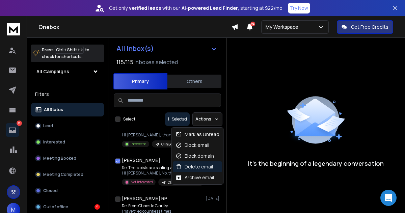
click at [206, 166] on div "Delete email" at bounding box center [194, 166] width 37 height 7
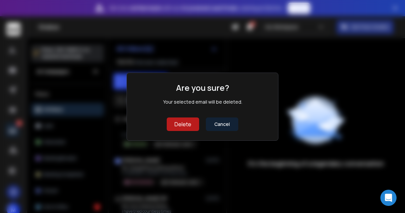
click at [184, 124] on button "Delete" at bounding box center [183, 124] width 32 height 14
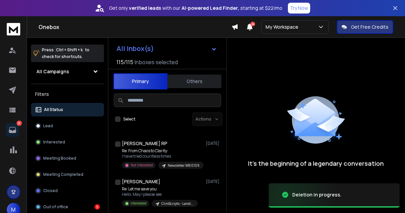
scroll to position [150, 0]
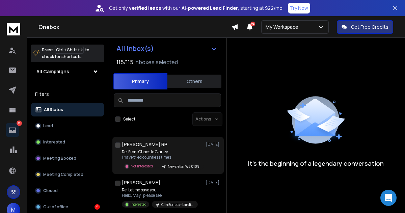
click at [141, 146] on h1 "[PERSON_NAME] RP" at bounding box center [145, 144] width 46 height 7
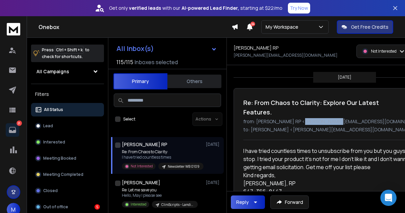
drag, startPoint x: 299, startPoint y: 120, endPoint x: 333, endPoint y: 118, distance: 34.1
click at [333, 118] on p "from: [PERSON_NAME] RP <[PERSON_NAME][EMAIL_ADDRESS][DOMAIN_NAME]>" at bounding box center [344, 121] width 203 height 7
drag, startPoint x: 298, startPoint y: 121, endPoint x: 349, endPoint y: 122, distance: 50.6
click at [349, 122] on p "from: [PERSON_NAME] RP <[PERSON_NAME][EMAIL_ADDRESS][DOMAIN_NAME]>" at bounding box center [344, 121] width 203 height 7
click at [12, 108] on icon at bounding box center [12, 110] width 6 height 5
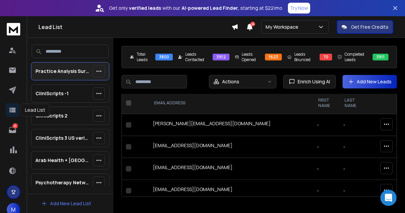
click at [60, 97] on div "CliniScripts -1" at bounding box center [70, 93] width 78 height 18
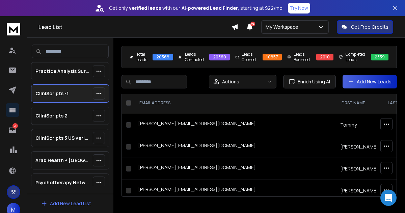
click at [148, 82] on input at bounding box center [154, 82] width 65 height 14
paste input "**********"
type input "**********"
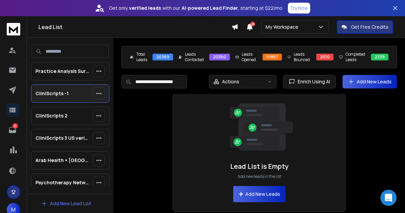
click at [187, 82] on input "**********" at bounding box center [154, 82] width 65 height 14
click at [52, 89] on div "CliniScripts -1" at bounding box center [70, 93] width 78 height 18
click at [50, 71] on p "Practice Analysis Survey 01" at bounding box center [62, 71] width 55 height 7
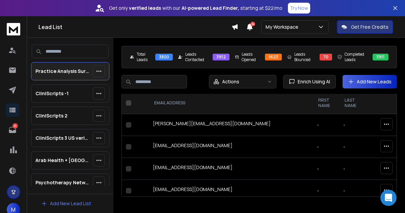
click at [170, 82] on input at bounding box center [154, 82] width 65 height 14
paste input "**********"
type input "**********"
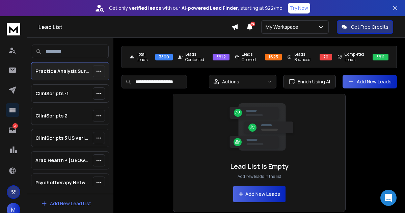
click at [69, 93] on div "CliniScripts -1" at bounding box center [70, 93] width 78 height 18
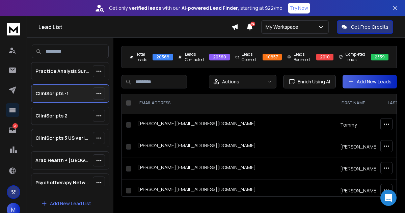
click at [138, 83] on input at bounding box center [154, 82] width 65 height 14
paste input "**********"
type input "**********"
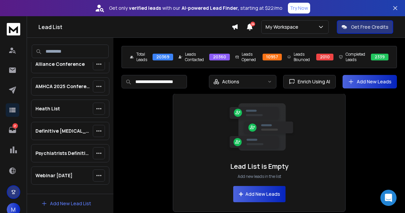
scroll to position [165, 0]
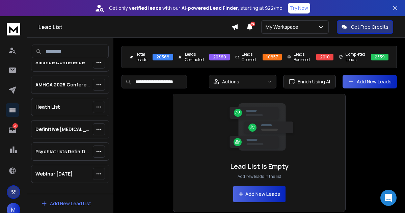
click at [65, 106] on div "Heath List" at bounding box center [70, 107] width 78 height 18
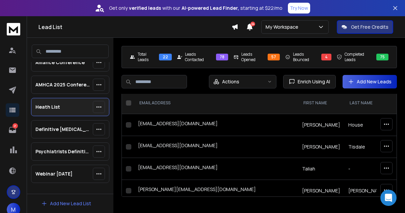
click at [168, 83] on input at bounding box center [154, 82] width 65 height 14
paste input "**********"
type input "**********"
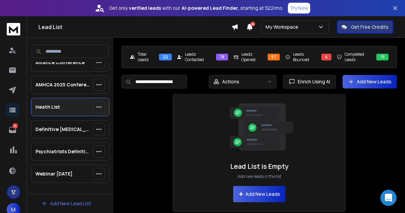
click at [57, 84] on p "AMHCA 2025 Conference Leads" at bounding box center [62, 84] width 55 height 7
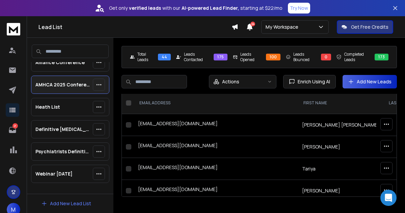
click at [146, 81] on input at bounding box center [154, 82] width 65 height 14
paste input "**********"
type input "**********"
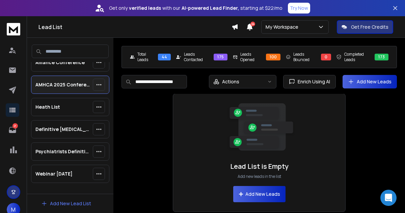
click at [73, 135] on div "Definitive [MEDICAL_DATA] with 5* telehealth rating" at bounding box center [70, 129] width 78 height 18
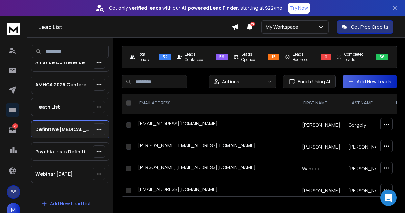
click at [158, 84] on input at bounding box center [154, 82] width 65 height 14
paste input "**********"
type input "**********"
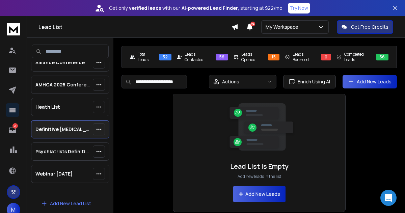
click at [57, 171] on p "Webinar [DATE]" at bounding box center [53, 173] width 37 height 7
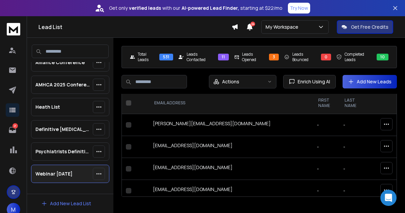
click at [147, 81] on input at bounding box center [154, 82] width 65 height 14
paste input "**********"
type input "**********"
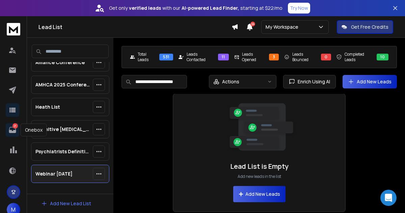
click at [15, 126] on p "21" at bounding box center [14, 125] width 5 height 5
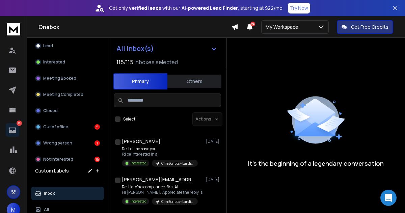
scroll to position [86, 0]
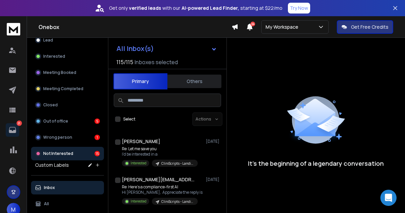
click at [65, 157] on button "Not Interested 15" at bounding box center [67, 154] width 73 height 14
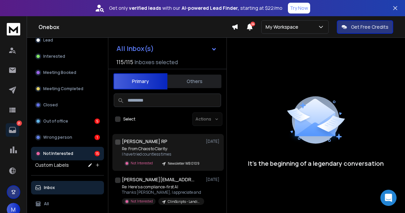
click at [118, 143] on button "button" at bounding box center [117, 141] width 5 height 5
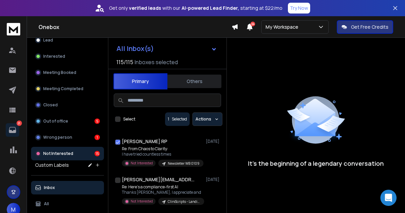
click at [214, 122] on icon "button" at bounding box center [216, 118] width 5 height 5
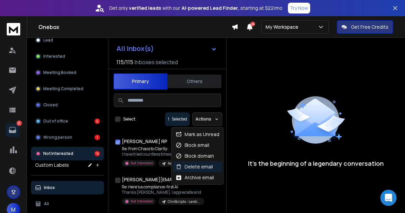
click at [179, 164] on icon at bounding box center [179, 167] width 6 height 6
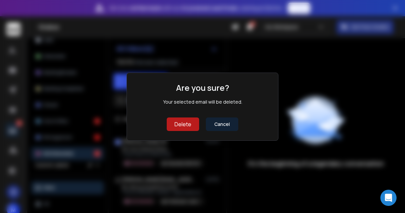
click at [189, 126] on button "Delete" at bounding box center [183, 124] width 32 height 14
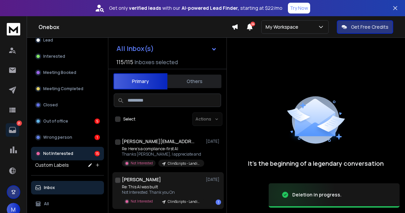
click at [152, 187] on p "Re: This AI was built" at bounding box center [162, 186] width 81 height 5
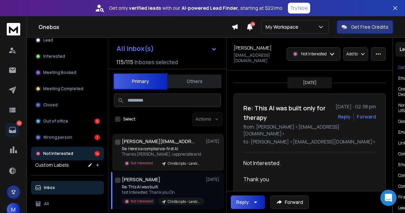
click at [155, 153] on p "Thanks [PERSON_NAME], I appreciate and" at bounding box center [162, 154] width 81 height 5
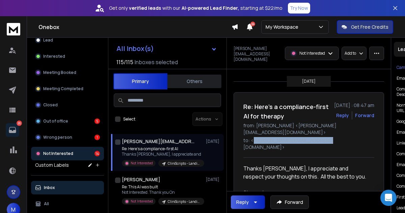
drag, startPoint x: 253, startPoint y: 129, endPoint x: 323, endPoint y: 131, distance: 70.3
click at [323, 137] on p "to: <[PERSON_NAME][EMAIL_ADDRESS][DOMAIN_NAME]>" at bounding box center [308, 144] width 131 height 14
click at [12, 112] on icon at bounding box center [12, 110] width 6 height 5
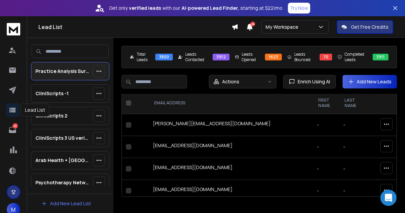
click at [63, 91] on p "CliniScripts -1" at bounding box center [51, 93] width 33 height 7
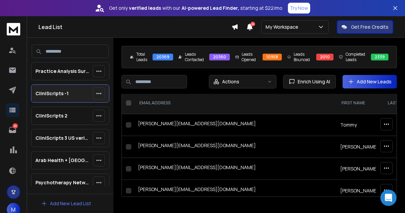
click at [150, 82] on input at bounding box center [154, 82] width 65 height 14
paste input "**********"
type input "**********"
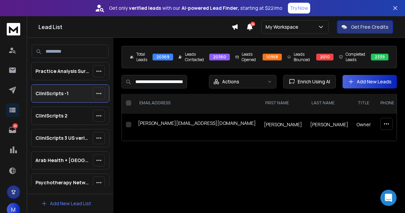
click at [130, 124] on button "button" at bounding box center [128, 124] width 5 height 5
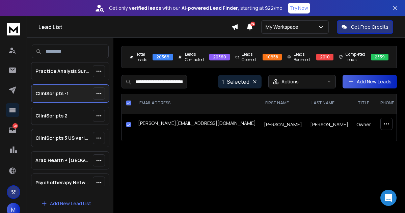
click at [387, 125] on icon "button" at bounding box center [386, 124] width 6 height 6
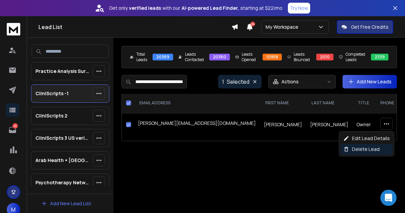
click at [364, 150] on p "Delete Lead" at bounding box center [366, 149] width 28 height 7
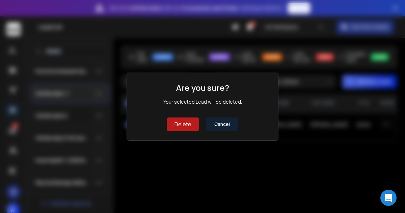
click at [180, 126] on button "Delete" at bounding box center [183, 124] width 32 height 14
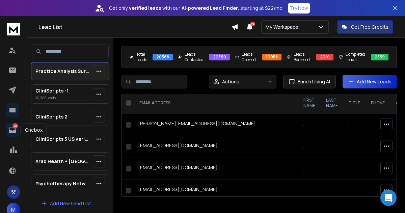
click at [14, 132] on icon at bounding box center [12, 130] width 7 height 6
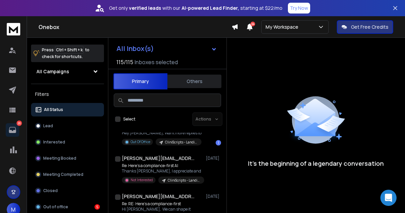
scroll to position [251, 0]
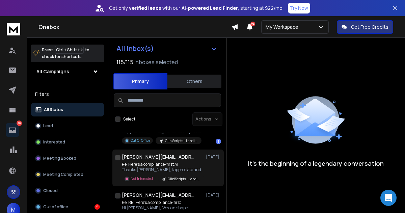
click at [116, 158] on button "button" at bounding box center [117, 157] width 5 height 5
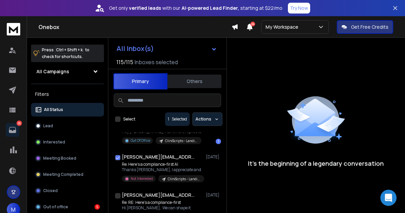
click at [211, 117] on button "Actions" at bounding box center [207, 119] width 30 height 14
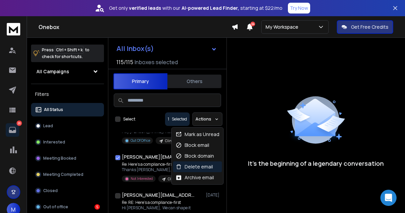
click at [203, 166] on div "Delete email" at bounding box center [194, 166] width 37 height 7
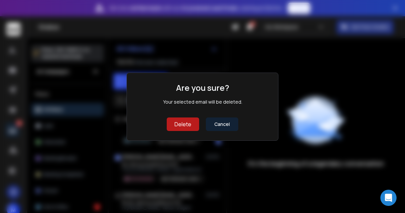
click at [182, 125] on button "Delete" at bounding box center [183, 124] width 32 height 14
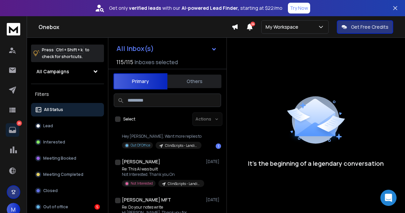
scroll to position [326, 0]
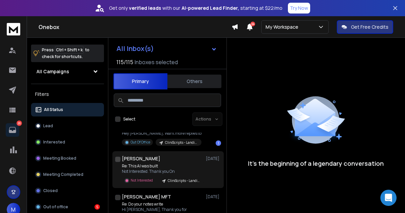
click at [130, 159] on h1 "[PERSON_NAME]" at bounding box center [141, 158] width 38 height 7
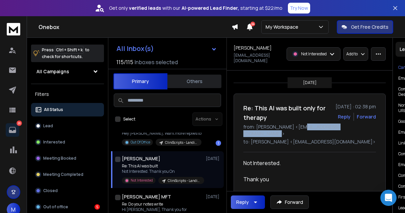
drag, startPoint x: 300, startPoint y: 121, endPoint x: 362, endPoint y: 119, distance: 61.4
click at [362, 124] on p "from: [PERSON_NAME] <[EMAIL_ADDRESS][DOMAIN_NAME]>" at bounding box center [309, 131] width 133 height 14
click at [8, 114] on link at bounding box center [13, 110] width 14 height 14
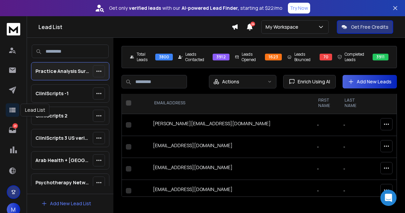
click at [72, 92] on div "CliniScripts -1" at bounding box center [70, 93] width 78 height 18
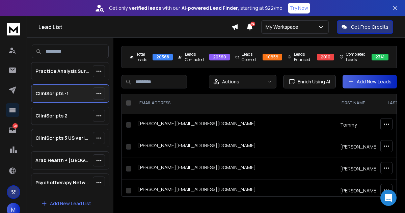
click at [164, 82] on input at bounding box center [154, 82] width 65 height 14
paste input "**********"
type input "**********"
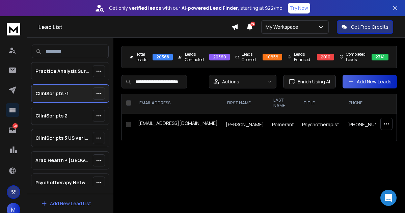
click at [128, 123] on button "button" at bounding box center [128, 124] width 5 height 5
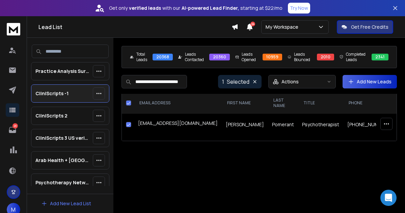
click at [387, 124] on icon "button" at bounding box center [386, 124] width 6 height 6
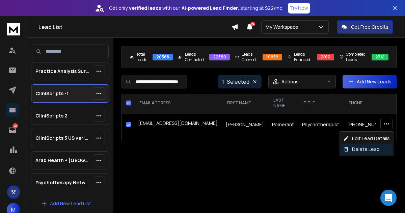
click at [360, 149] on p "Delete Lead" at bounding box center [366, 149] width 28 height 7
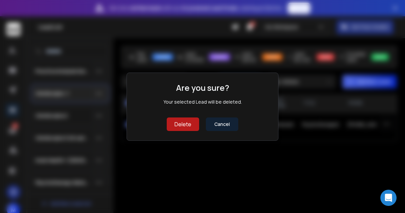
click at [180, 126] on button "Delete" at bounding box center [183, 124] width 32 height 14
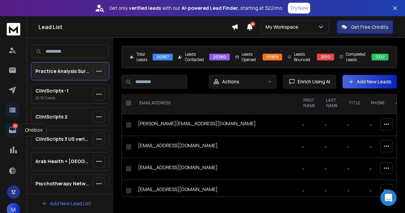
click at [11, 135] on link "20" at bounding box center [13, 130] width 14 height 14
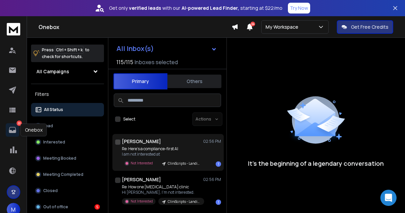
click at [174, 149] on p "Re: Here’s a compliance-first AI" at bounding box center [162, 148] width 81 height 5
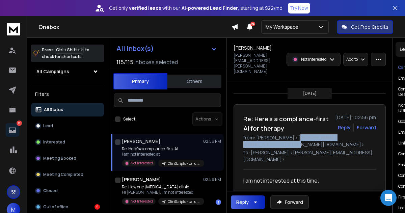
drag, startPoint x: 294, startPoint y: 122, endPoint x: 377, endPoint y: 122, distance: 83.0
click at [376, 134] on p "from: [PERSON_NAME] <[PERSON_NAME][EMAIL_ADDRESS][PERSON_NAME][DOMAIN_NAME]>" at bounding box center [309, 141] width 133 height 14
click at [14, 110] on icon at bounding box center [12, 110] width 6 height 5
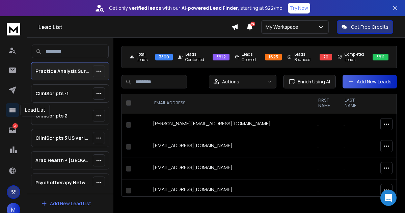
click at [61, 94] on p "CliniScripts -1" at bounding box center [51, 93] width 33 height 7
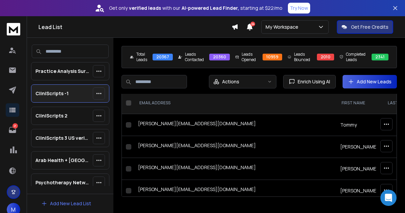
click at [147, 81] on input at bounding box center [154, 82] width 65 height 14
paste input "**********"
type input "**********"
click at [147, 81] on div "**********" at bounding box center [202, 106] width 405 height 213
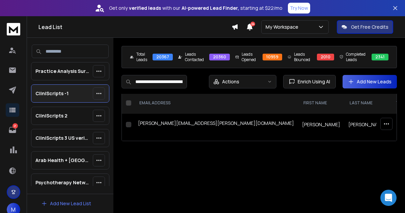
click at [127, 127] on td at bounding box center [128, 125] width 12 height 22
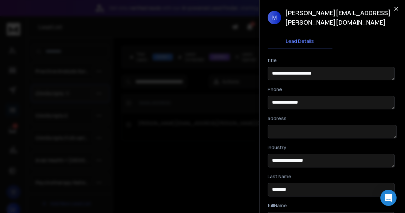
click at [395, 11] on icon "button" at bounding box center [396, 8] width 7 height 7
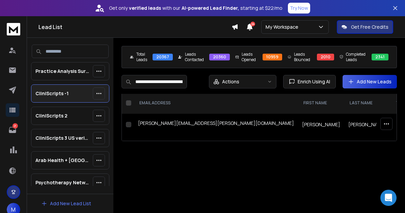
click at [129, 123] on button "button" at bounding box center [128, 124] width 5 height 5
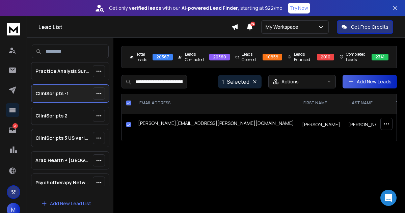
click at [388, 125] on icon "button" at bounding box center [386, 124] width 6 height 6
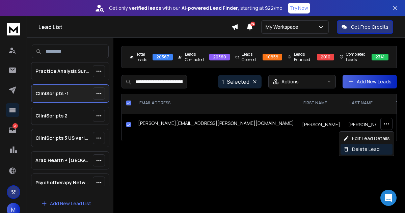
click at [352, 150] on div "Delete Lead" at bounding box center [361, 149] width 36 height 7
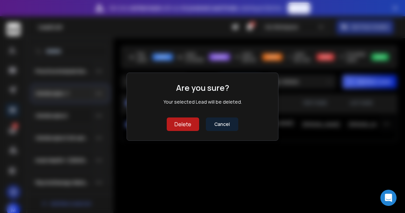
click at [184, 123] on button "Delete" at bounding box center [183, 124] width 32 height 14
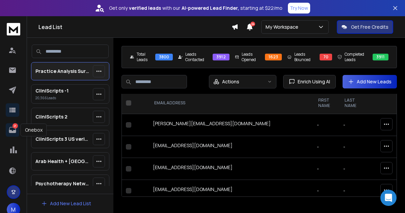
click at [12, 130] on icon at bounding box center [12, 130] width 8 height 8
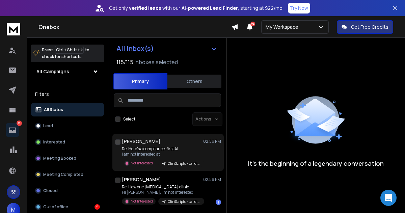
click at [117, 142] on button "button" at bounding box center [117, 141] width 5 height 5
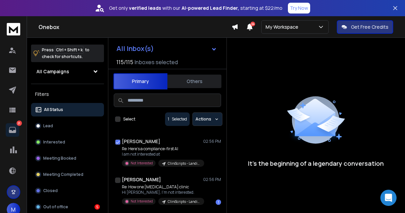
click at [211, 122] on button "Actions" at bounding box center [207, 119] width 30 height 14
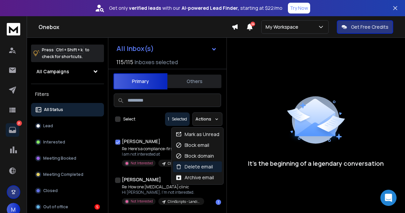
click at [201, 165] on div "Delete email" at bounding box center [194, 166] width 37 height 7
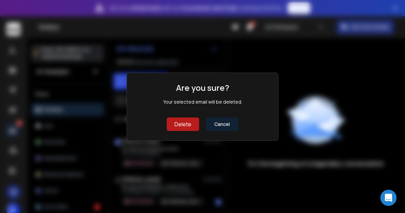
click at [183, 122] on button "Delete" at bounding box center [183, 124] width 32 height 14
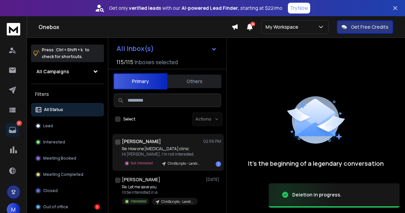
click at [144, 153] on p "Hi [PERSON_NAME], I'm not interested." at bounding box center [162, 154] width 81 height 5
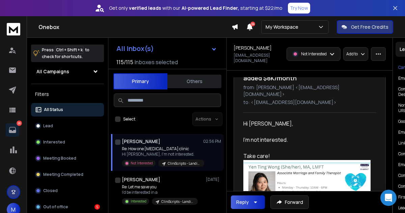
scroll to position [44, 0]
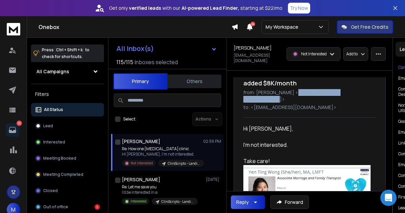
drag, startPoint x: 291, startPoint y: 77, endPoint x: 357, endPoint y: 76, distance: 66.2
click at [357, 89] on p "from: [PERSON_NAME] <[EMAIL_ADDRESS][DOMAIN_NAME]>" at bounding box center [309, 96] width 133 height 14
click at [14, 109] on icon at bounding box center [12, 110] width 8 height 8
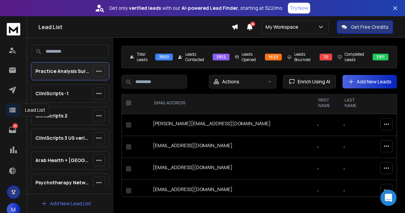
click at [69, 95] on div "CliniScripts -1" at bounding box center [70, 93] width 78 height 18
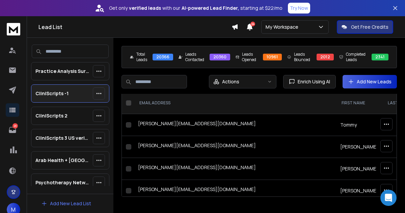
click at [149, 83] on input at bounding box center [154, 82] width 65 height 14
paste input "**********"
type input "**********"
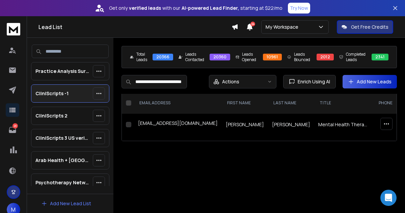
click at [131, 125] on button "button" at bounding box center [128, 124] width 5 height 5
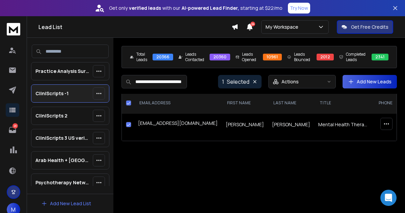
click at [386, 126] on icon "button" at bounding box center [386, 124] width 6 height 6
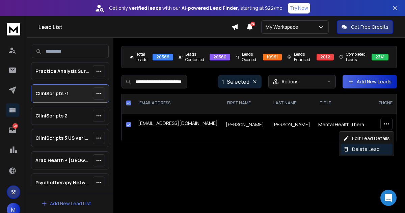
click at [369, 151] on p "Delete Lead" at bounding box center [366, 149] width 28 height 7
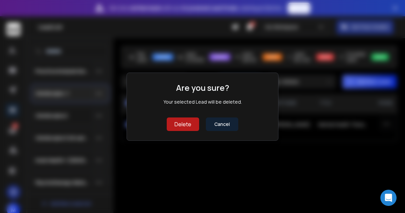
click at [182, 122] on button "Delete" at bounding box center [183, 124] width 32 height 14
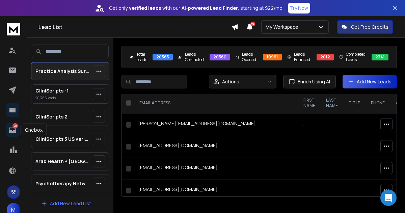
click at [13, 130] on icon at bounding box center [12, 130] width 8 height 8
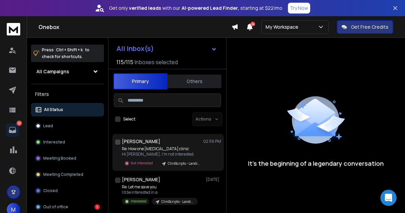
click at [118, 142] on button "button" at bounding box center [117, 141] width 5 height 5
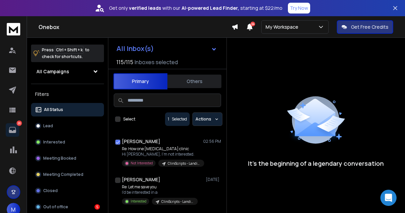
click at [215, 118] on icon "button" at bounding box center [216, 118] width 5 height 5
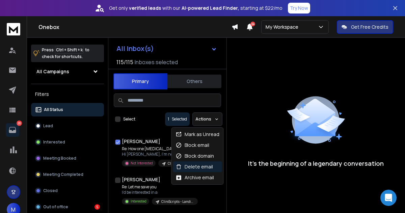
click at [190, 168] on div "Delete email" at bounding box center [194, 166] width 37 height 7
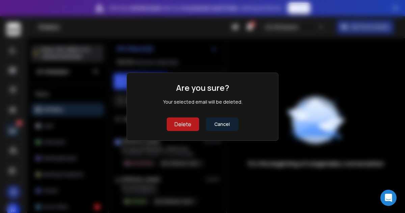
click at [178, 123] on button "Delete" at bounding box center [183, 124] width 32 height 14
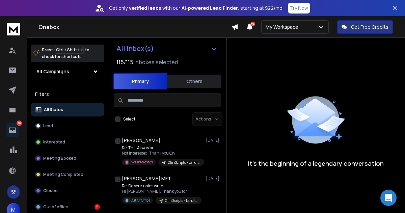
scroll to position [349, 0]
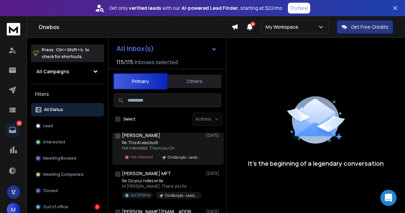
click at [148, 150] on p "Not Interested. Thank you On" at bounding box center [162, 147] width 81 height 5
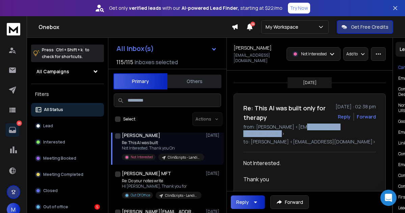
drag, startPoint x: 299, startPoint y: 121, endPoint x: 363, endPoint y: 122, distance: 64.8
click at [363, 124] on p "from: [PERSON_NAME] <[EMAIL_ADDRESS][DOMAIN_NAME]>" at bounding box center [309, 131] width 133 height 14
click at [11, 108] on icon at bounding box center [12, 110] width 6 height 5
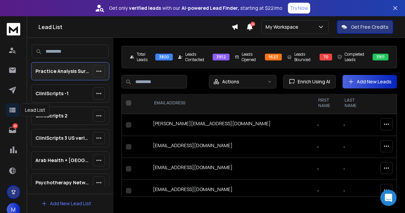
click at [54, 94] on p "CliniScripts -1" at bounding box center [51, 93] width 33 height 7
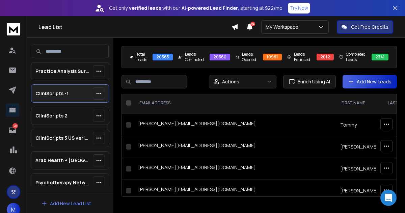
click at [160, 81] on input at bounding box center [154, 82] width 65 height 14
paste input "**********"
type input "**********"
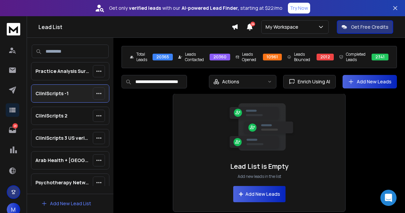
click at [63, 98] on div "CliniScripts -1" at bounding box center [70, 93] width 78 height 18
click at [62, 74] on p "Practice Analysis Survey 01" at bounding box center [62, 71] width 55 height 7
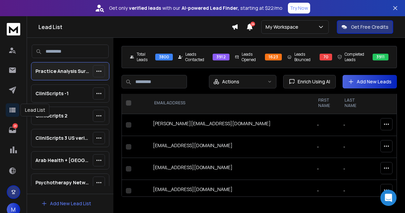
click at [14, 111] on icon at bounding box center [12, 110] width 6 height 5
click at [10, 127] on icon at bounding box center [12, 130] width 7 height 6
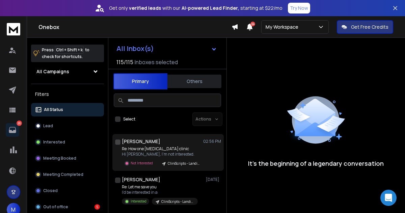
click at [118, 141] on button "button" at bounding box center [117, 141] width 5 height 5
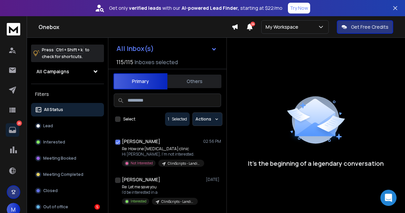
click at [211, 120] on p "Actions" at bounding box center [203, 118] width 16 height 5
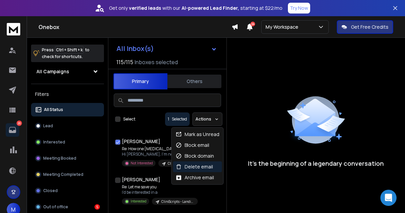
click at [196, 166] on div "Delete email" at bounding box center [194, 166] width 37 height 7
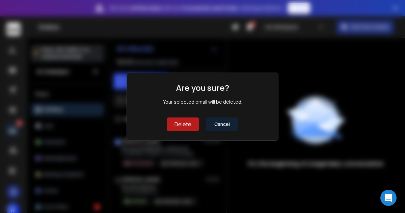
click at [181, 122] on button "Delete" at bounding box center [183, 124] width 32 height 14
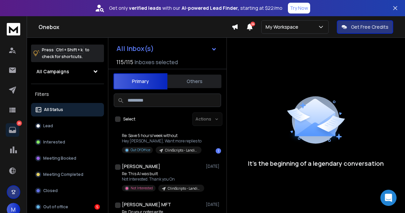
scroll to position [334, 0]
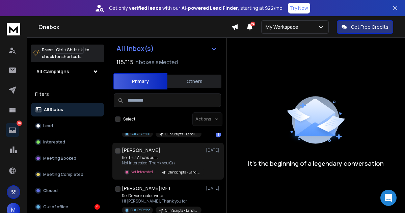
click at [117, 153] on button "button" at bounding box center [117, 150] width 5 height 5
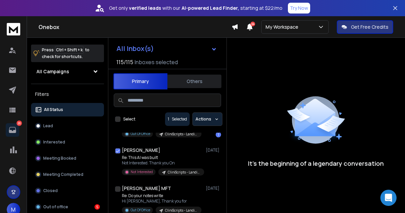
click at [210, 118] on p "Actions" at bounding box center [203, 118] width 16 height 5
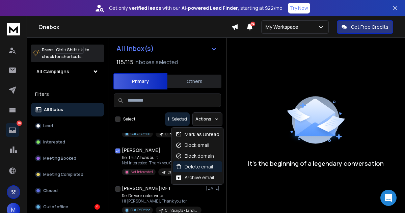
click at [195, 167] on div "Delete email" at bounding box center [194, 166] width 37 height 7
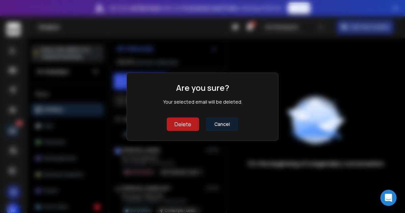
click at [181, 129] on button "Delete" at bounding box center [183, 124] width 32 height 14
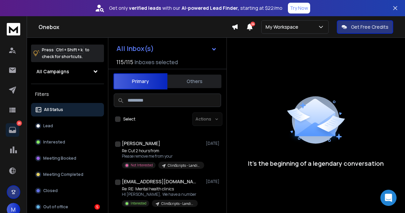
scroll to position [608, 0]
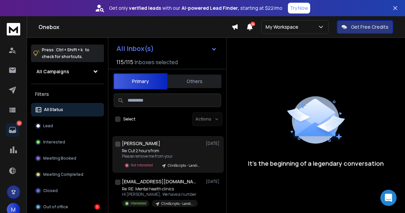
click at [137, 155] on p "Please remove me from your" at bounding box center [162, 156] width 81 height 5
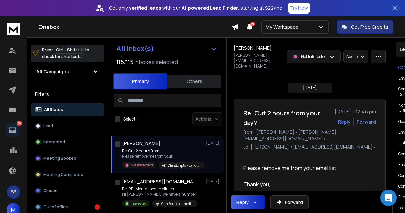
scroll to position [0, 0]
drag, startPoint x: 292, startPoint y: 123, endPoint x: 358, endPoint y: 123, distance: 65.5
click at [358, 129] on p "from: [PERSON_NAME] <[PERSON_NAME][EMAIL_ADDRESS][DOMAIN_NAME]>" at bounding box center [309, 136] width 133 height 14
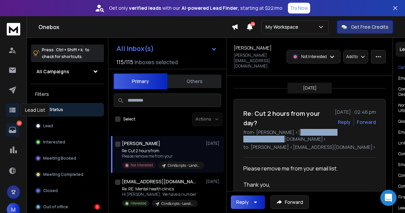
click at [11, 108] on icon at bounding box center [12, 110] width 8 height 8
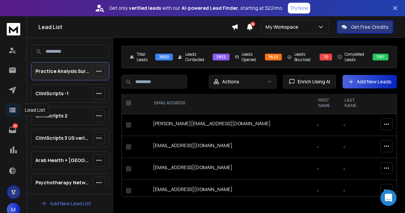
click at [74, 93] on div "CliniScripts -1" at bounding box center [70, 93] width 78 height 18
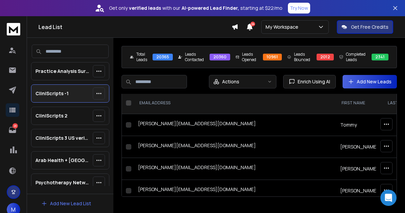
click at [158, 81] on input at bounding box center [154, 82] width 65 height 14
paste input "**********"
type input "**********"
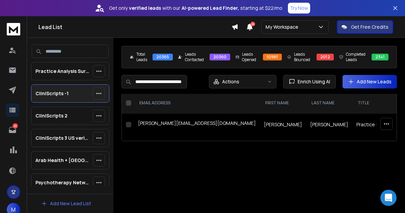
click at [130, 122] on button "button" at bounding box center [128, 124] width 5 height 5
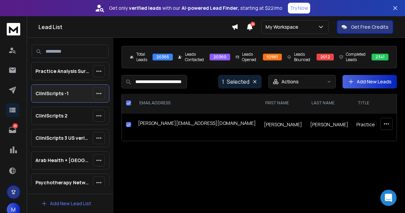
click at [386, 123] on icon "button" at bounding box center [386, 124] width 6 height 6
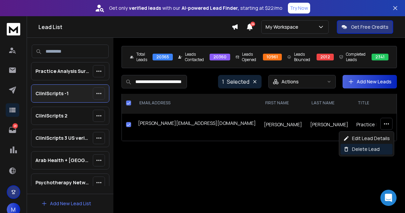
click at [363, 148] on p "Delete Lead" at bounding box center [366, 149] width 28 height 7
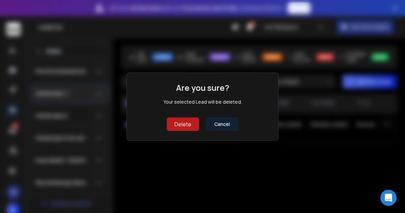
click at [183, 126] on button "Delete" at bounding box center [183, 124] width 32 height 14
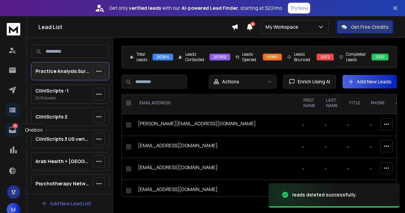
click at [9, 130] on icon at bounding box center [12, 130] width 8 height 8
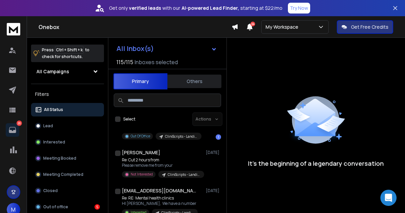
scroll to position [602, 0]
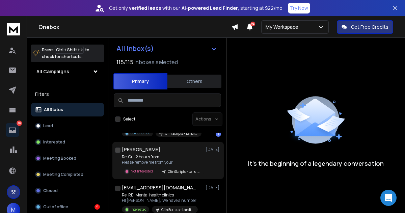
click at [118, 151] on button "button" at bounding box center [117, 149] width 5 height 5
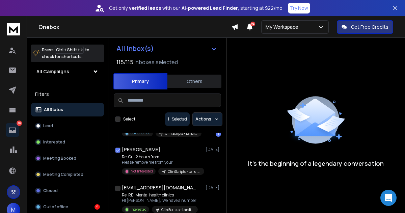
click at [213, 117] on button "Actions" at bounding box center [207, 119] width 30 height 14
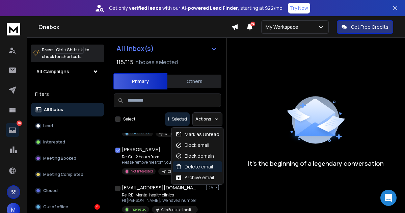
click at [206, 166] on div "Delete email" at bounding box center [194, 166] width 37 height 7
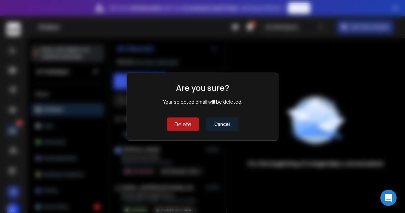
click at [181, 126] on button "Delete" at bounding box center [183, 124] width 32 height 14
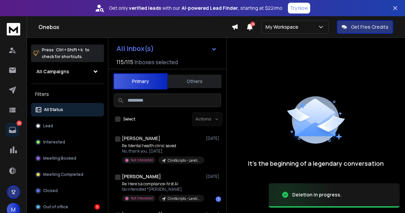
scroll to position [648, 0]
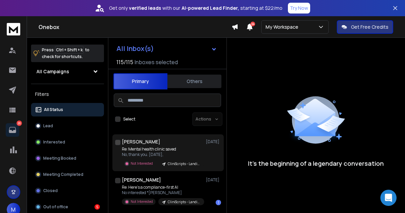
click at [142, 148] on p "Re: Mental health clinic saved" at bounding box center [162, 148] width 81 height 5
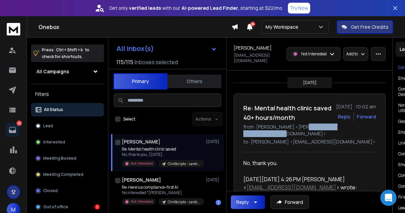
drag, startPoint x: 302, startPoint y: 123, endPoint x: 364, endPoint y: 119, distance: 62.5
click at [364, 124] on p "from: [PERSON_NAME] <[PERSON_NAME][EMAIL_ADDRESS][DOMAIN_NAME]>" at bounding box center [309, 131] width 133 height 14
click at [15, 110] on icon at bounding box center [12, 110] width 6 height 5
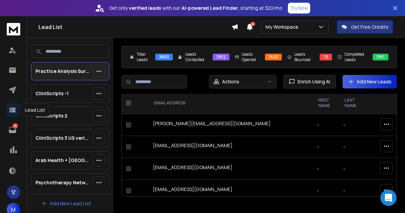
click at [62, 95] on p "CliniScripts -1" at bounding box center [51, 93] width 33 height 7
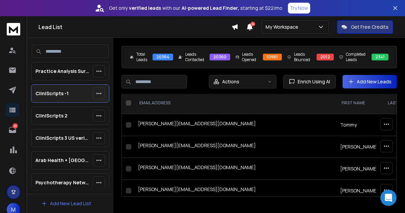
click at [143, 80] on input at bounding box center [154, 82] width 65 height 14
paste input "**********"
type input "**********"
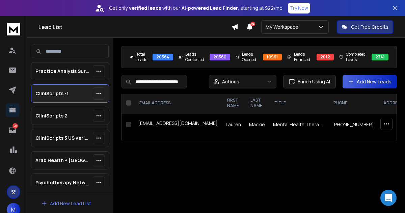
click at [130, 124] on button "button" at bounding box center [128, 124] width 5 height 5
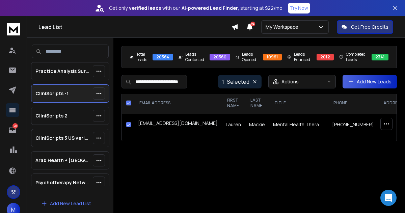
click at [386, 124] on icon "button" at bounding box center [386, 123] width 5 height 1
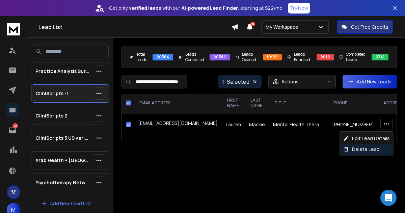
click at [360, 150] on p "Delete Lead" at bounding box center [366, 149] width 28 height 7
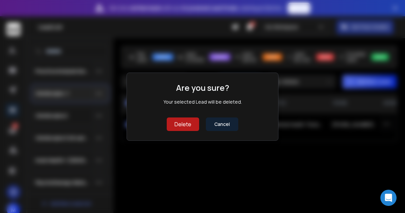
click at [182, 123] on button "Delete" at bounding box center [183, 124] width 32 height 14
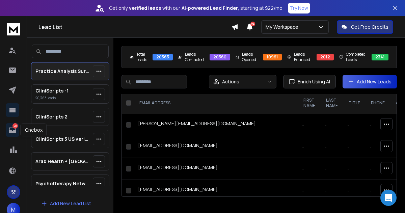
click at [11, 128] on icon at bounding box center [12, 130] width 8 height 8
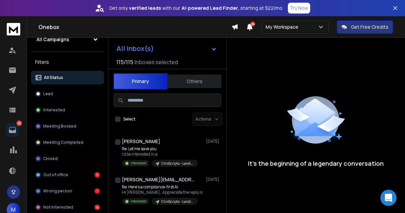
scroll to position [33, 0]
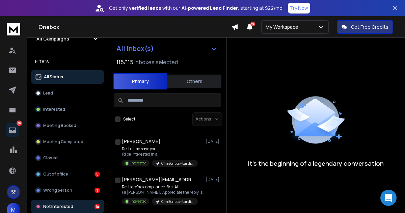
click at [57, 203] on button "Not Interested 14" at bounding box center [67, 207] width 73 height 14
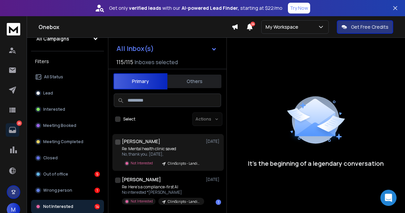
click at [119, 141] on button "button" at bounding box center [117, 141] width 5 height 5
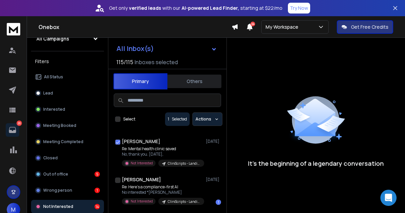
click at [208, 119] on p "Actions" at bounding box center [203, 118] width 16 height 5
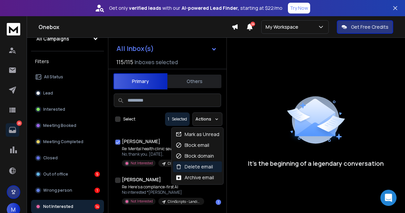
click at [189, 168] on div "Delete email" at bounding box center [194, 166] width 37 height 7
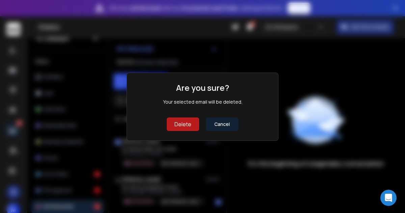
click at [182, 125] on button "Delete" at bounding box center [183, 124] width 32 height 14
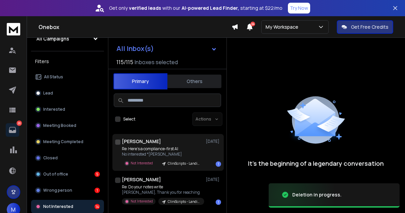
click at [140, 150] on p "Re: Here’s a compliance-first AI" at bounding box center [162, 148] width 81 height 5
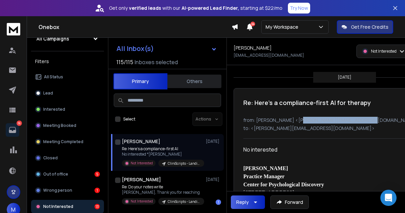
drag, startPoint x: 291, startPoint y: 122, endPoint x: 355, endPoint y: 117, distance: 63.9
click at [355, 117] on p "from: [PERSON_NAME] <[PERSON_NAME][EMAIL_ADDRESS][DOMAIN_NAME]>" at bounding box center [344, 120] width 203 height 7
click at [11, 111] on icon at bounding box center [12, 110] width 6 height 5
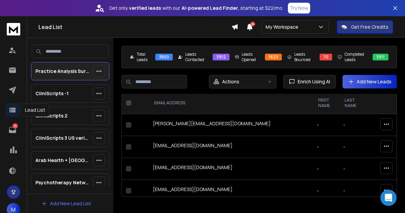
click at [73, 96] on div "CliniScripts -1" at bounding box center [70, 93] width 78 height 18
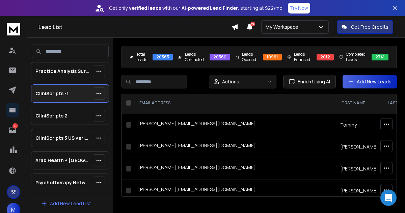
click at [154, 84] on input at bounding box center [154, 82] width 65 height 14
paste input "**********"
type input "**********"
